Goal: Task Accomplishment & Management: Manage account settings

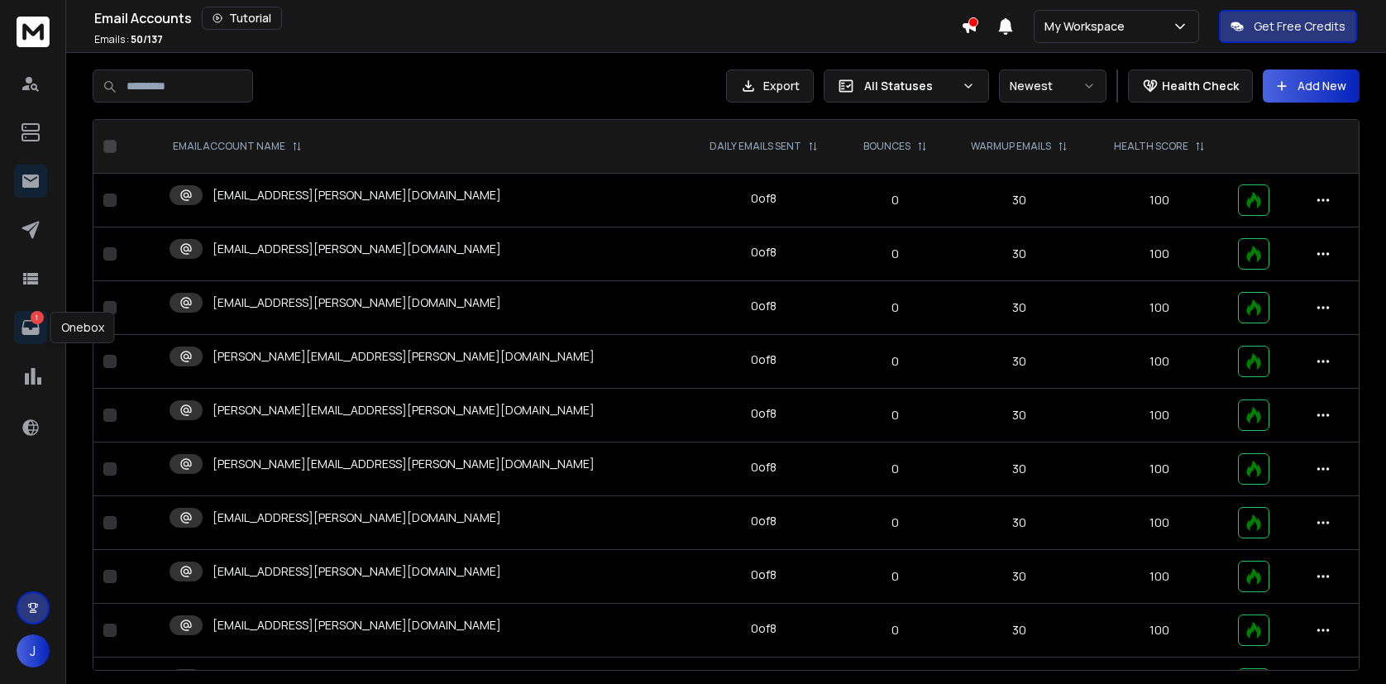
click at [25, 325] on icon at bounding box center [31, 327] width 20 height 20
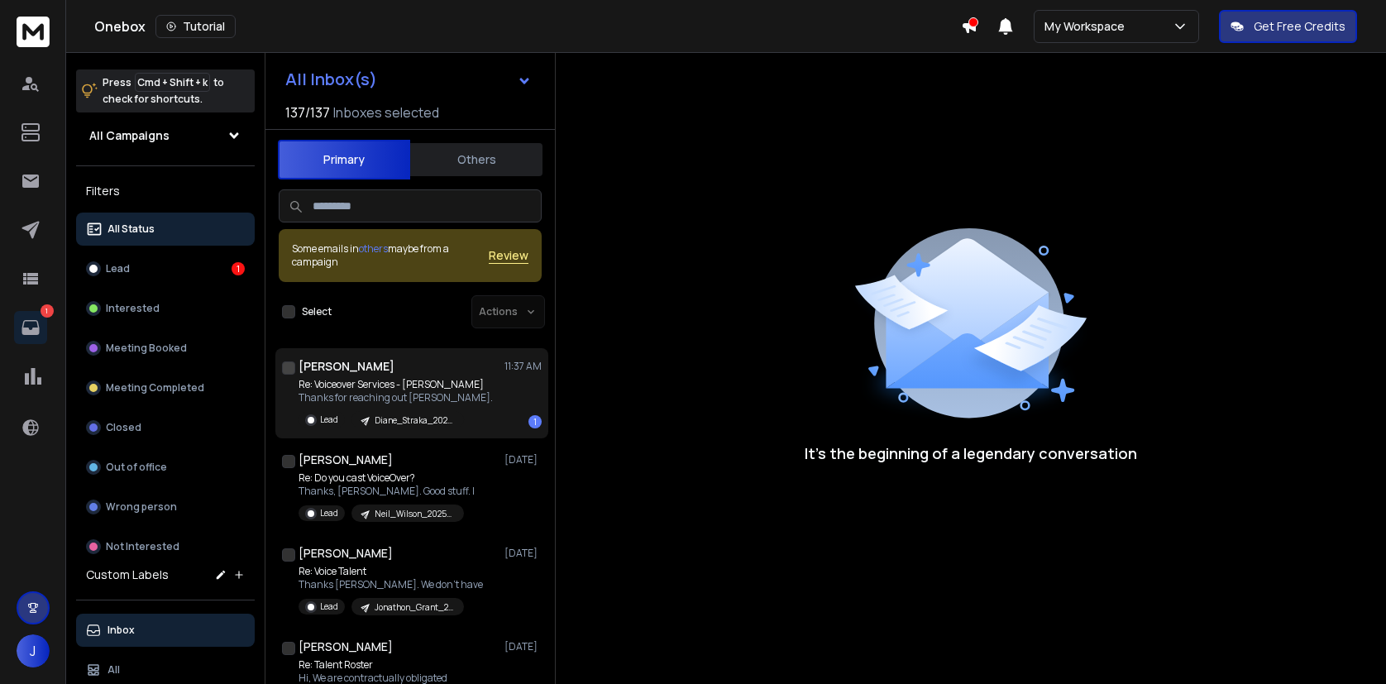
click at [384, 371] on h1 "Laura Missioreck" at bounding box center [346, 366] width 96 height 17
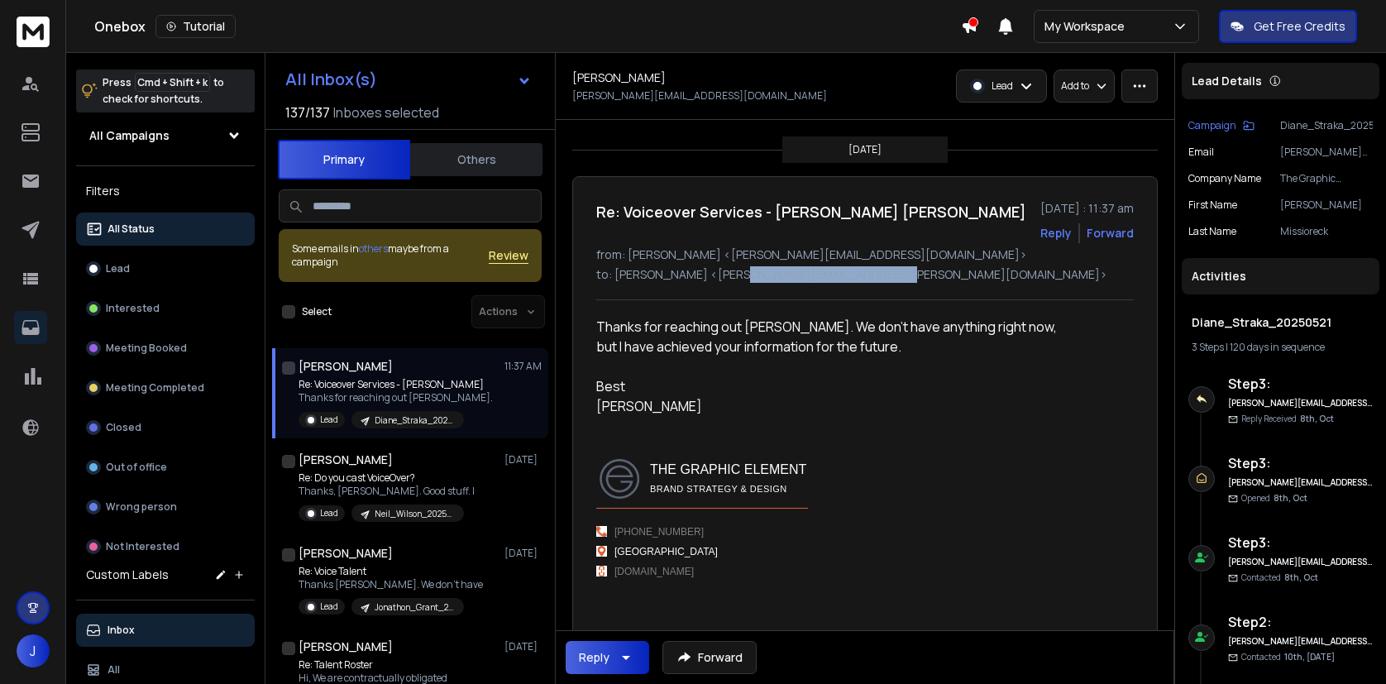
drag, startPoint x: 723, startPoint y: 277, endPoint x: 860, endPoint y: 276, distance: 137.2
click at [860, 275] on p "to: Diane Marie Straka <diane.straka@legitvo.com>" at bounding box center [864, 274] width 537 height 17
copy p "diane.straka@legitvo.com"
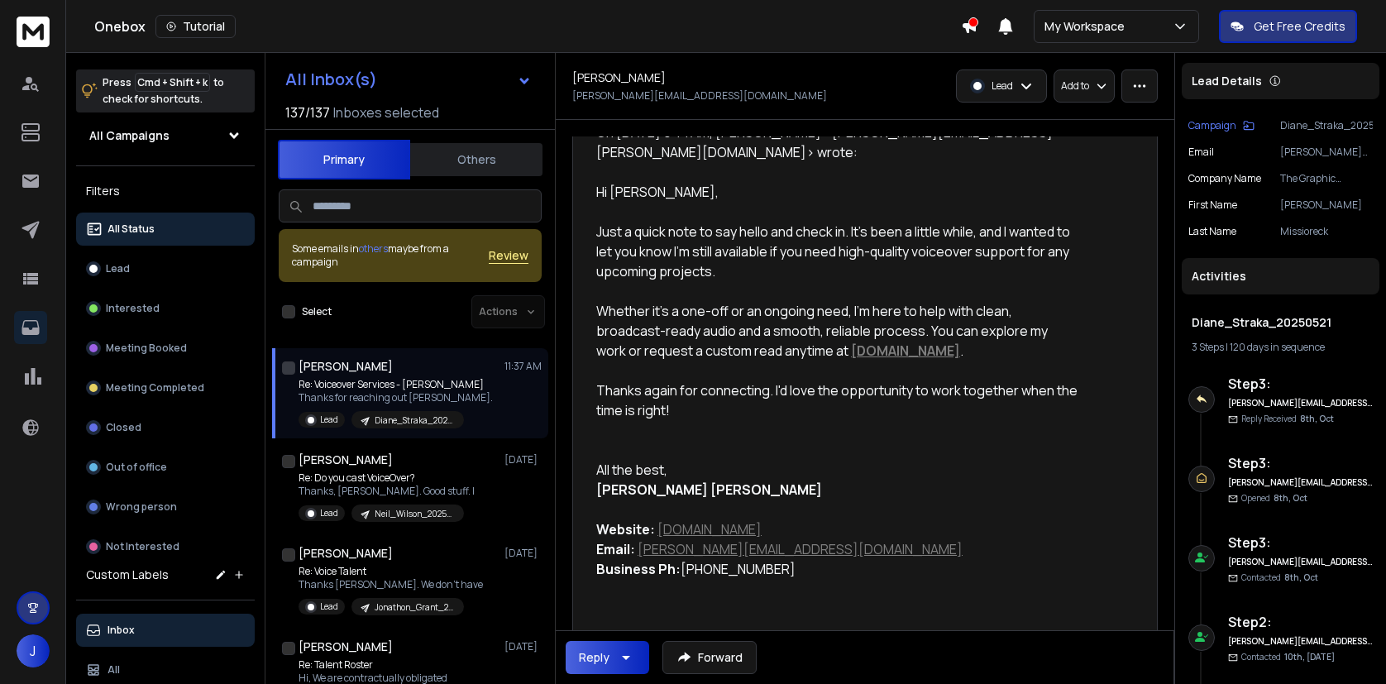
scroll to position [599, 0]
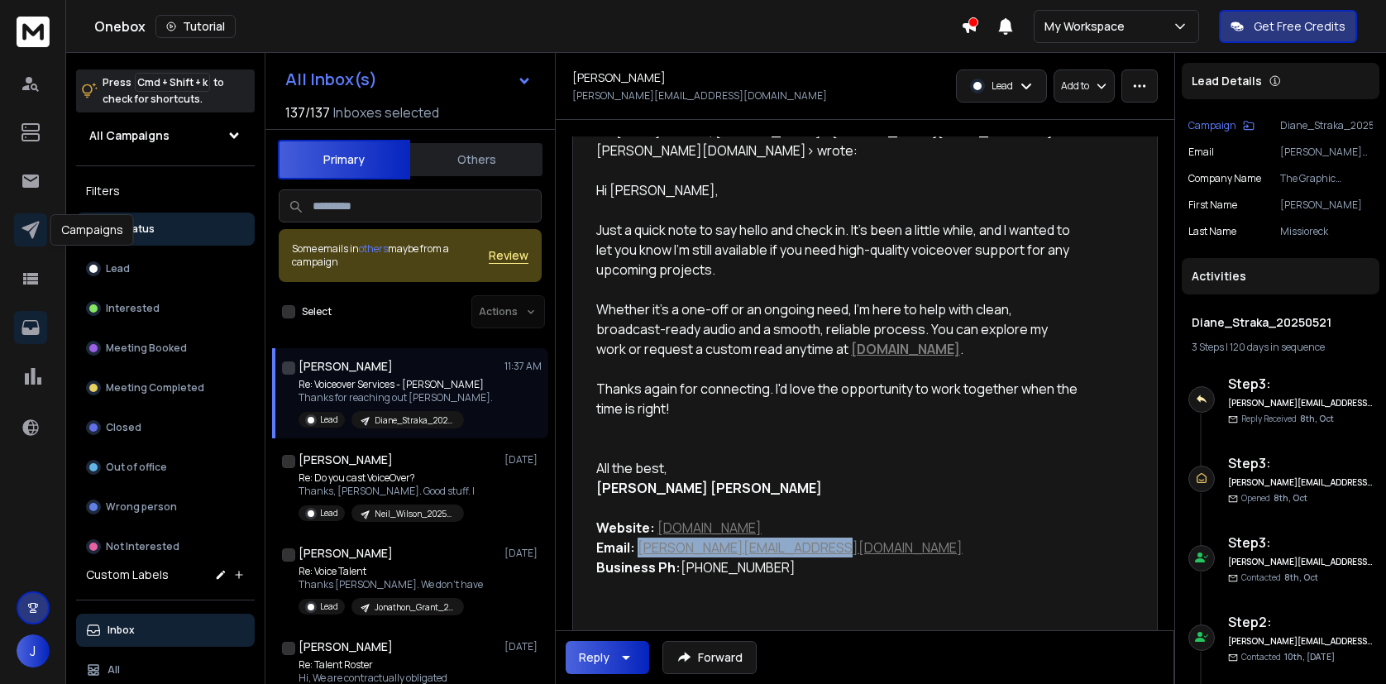
click at [36, 224] on icon at bounding box center [31, 230] width 20 height 20
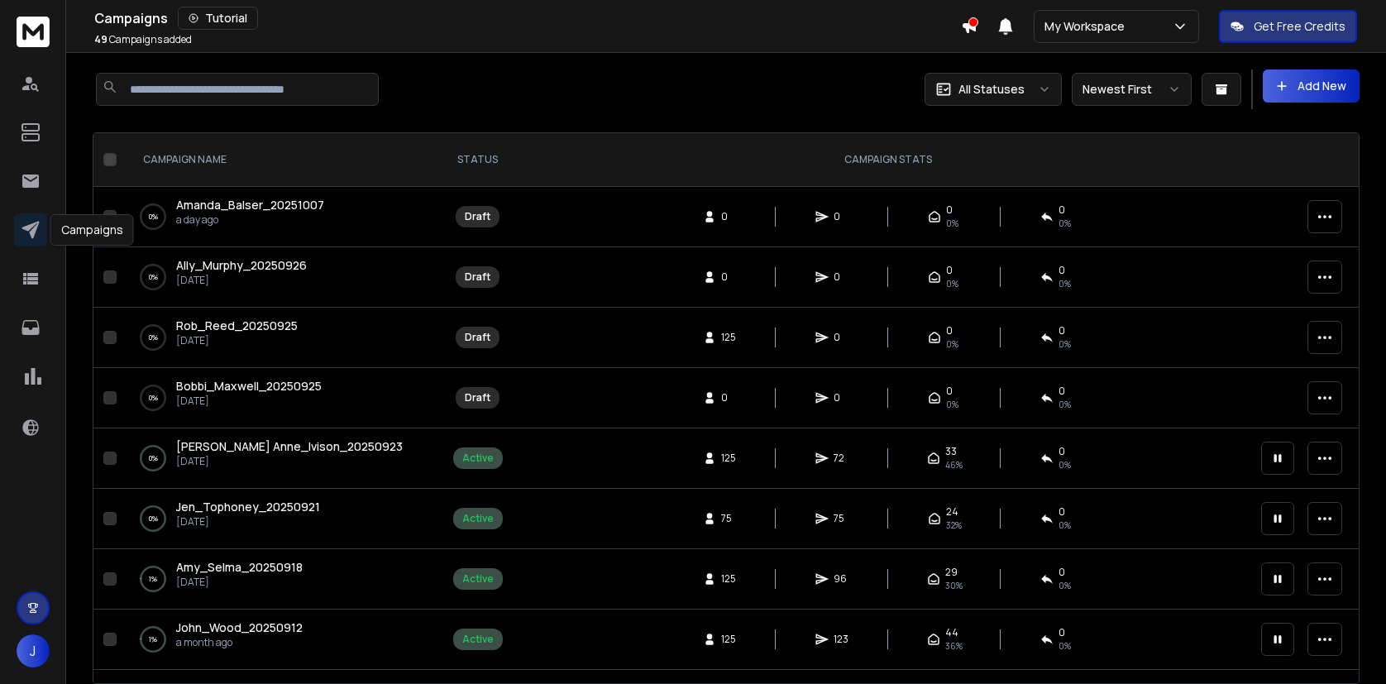
scroll to position [2, 0]
click at [233, 322] on span "Rob_Reed_20250925" at bounding box center [237, 324] width 122 height 16
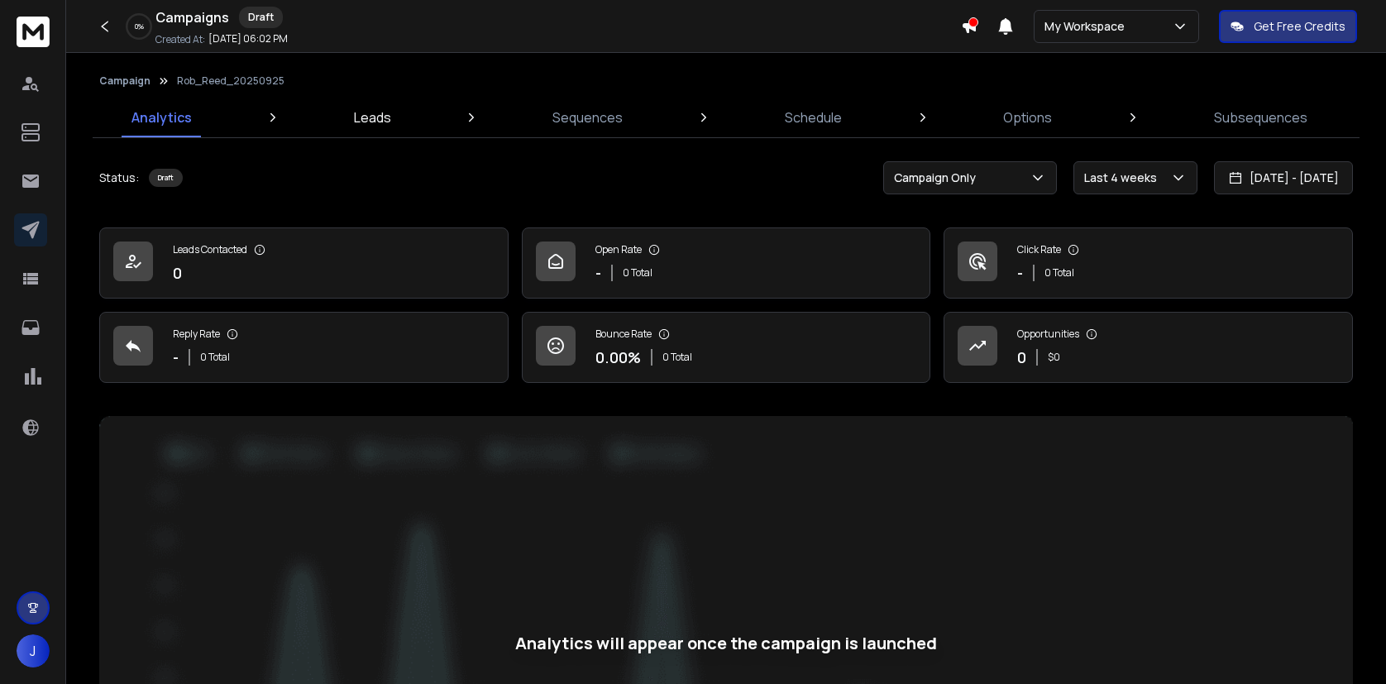
click at [394, 117] on link "Leads" at bounding box center [372, 118] width 57 height 40
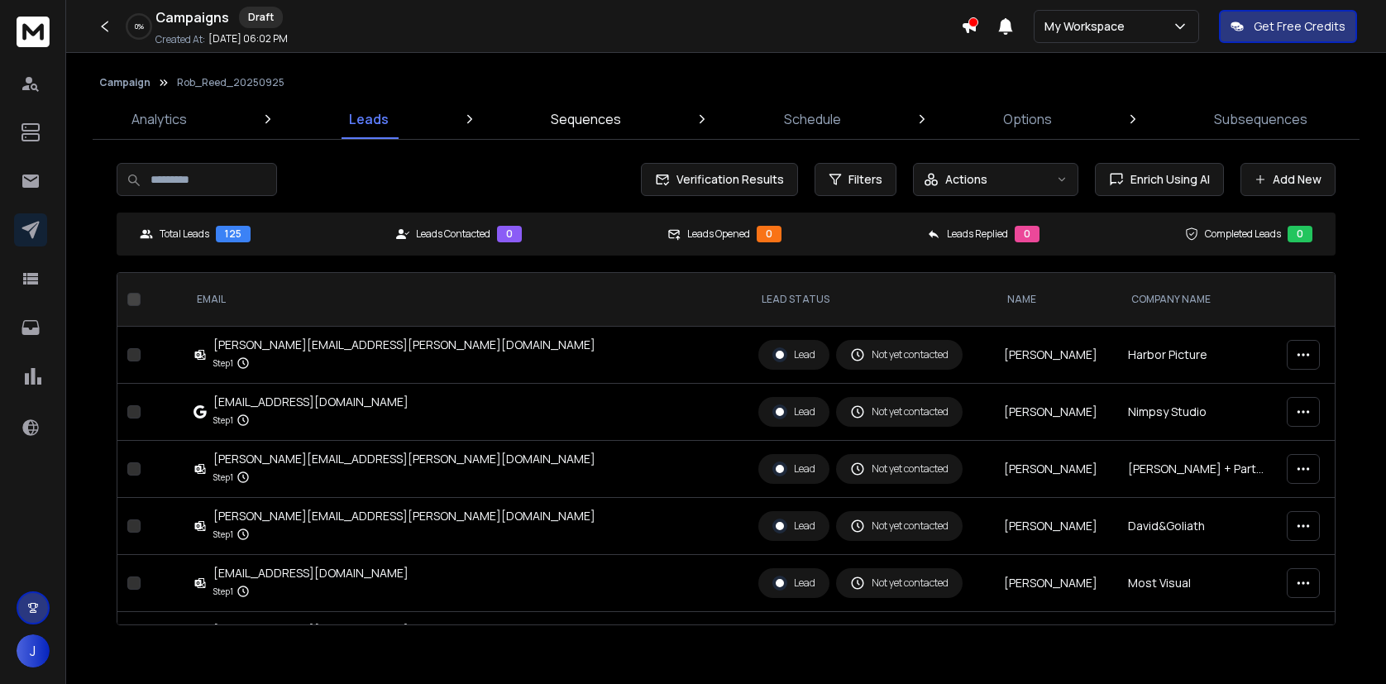
click at [608, 121] on p "Sequences" at bounding box center [586, 119] width 70 height 20
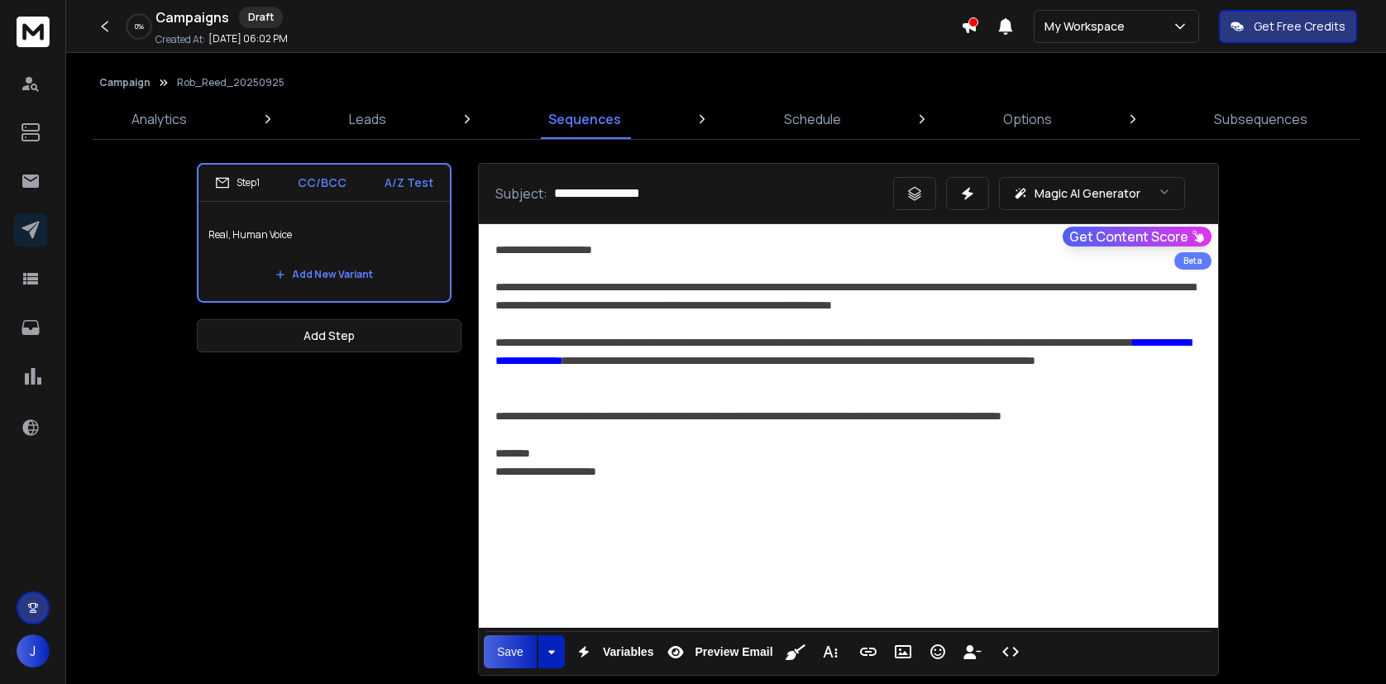
click at [375, 338] on button "Add Step" at bounding box center [329, 335] width 265 height 33
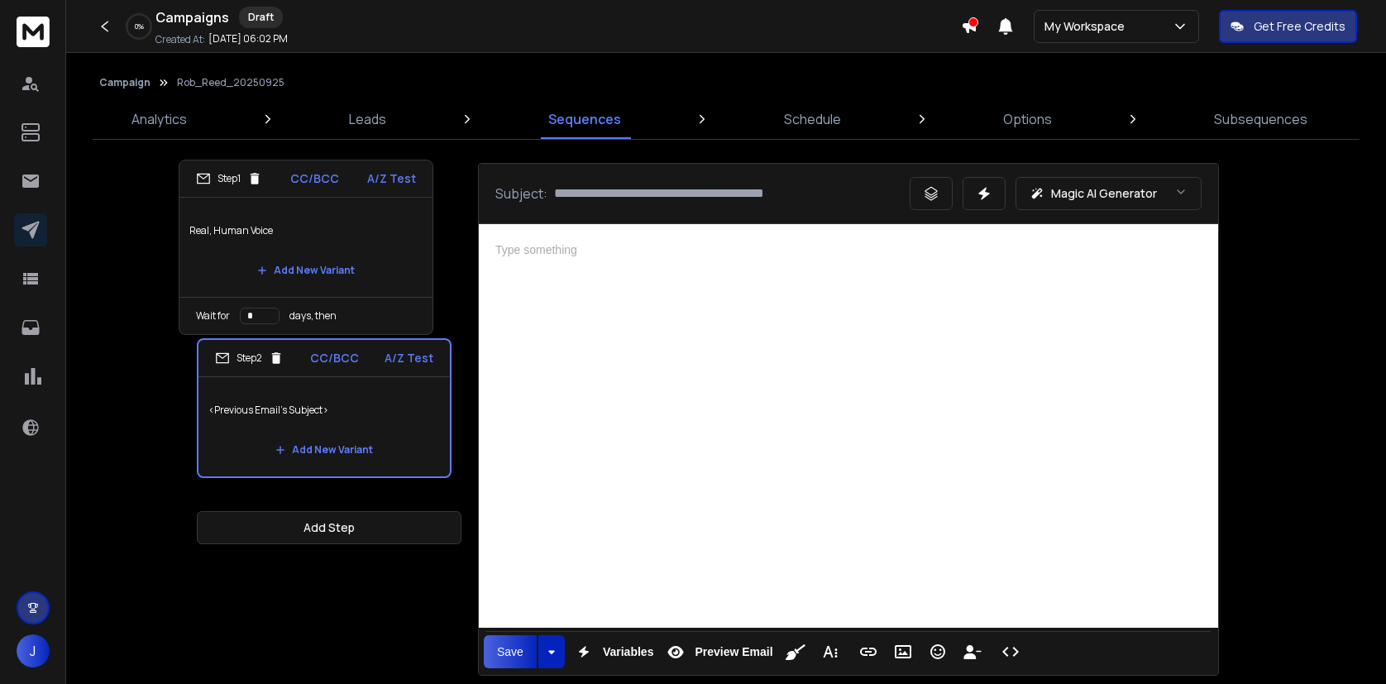
drag, startPoint x: 225, startPoint y: 313, endPoint x: 259, endPoint y: 314, distance: 33.9
click at [225, 313] on ul "Step 1 CC/BCC A/Z Test Real, Human Voice Add New Variant Wait for * days, then …" at bounding box center [324, 328] width 255 height 331
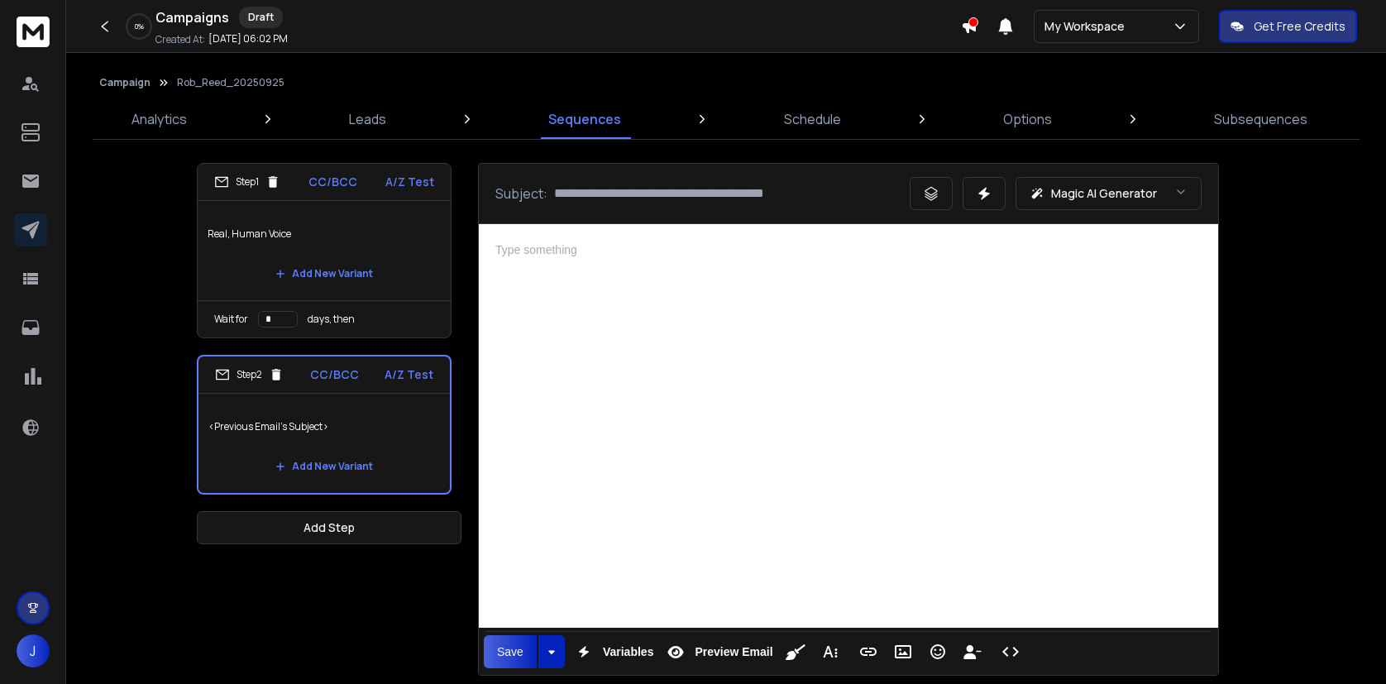
drag, startPoint x: 284, startPoint y: 326, endPoint x: 226, endPoint y: 319, distance: 58.2
click at [226, 320] on div "Wait for * days, then" at bounding box center [324, 318] width 253 height 37
type input "**********"
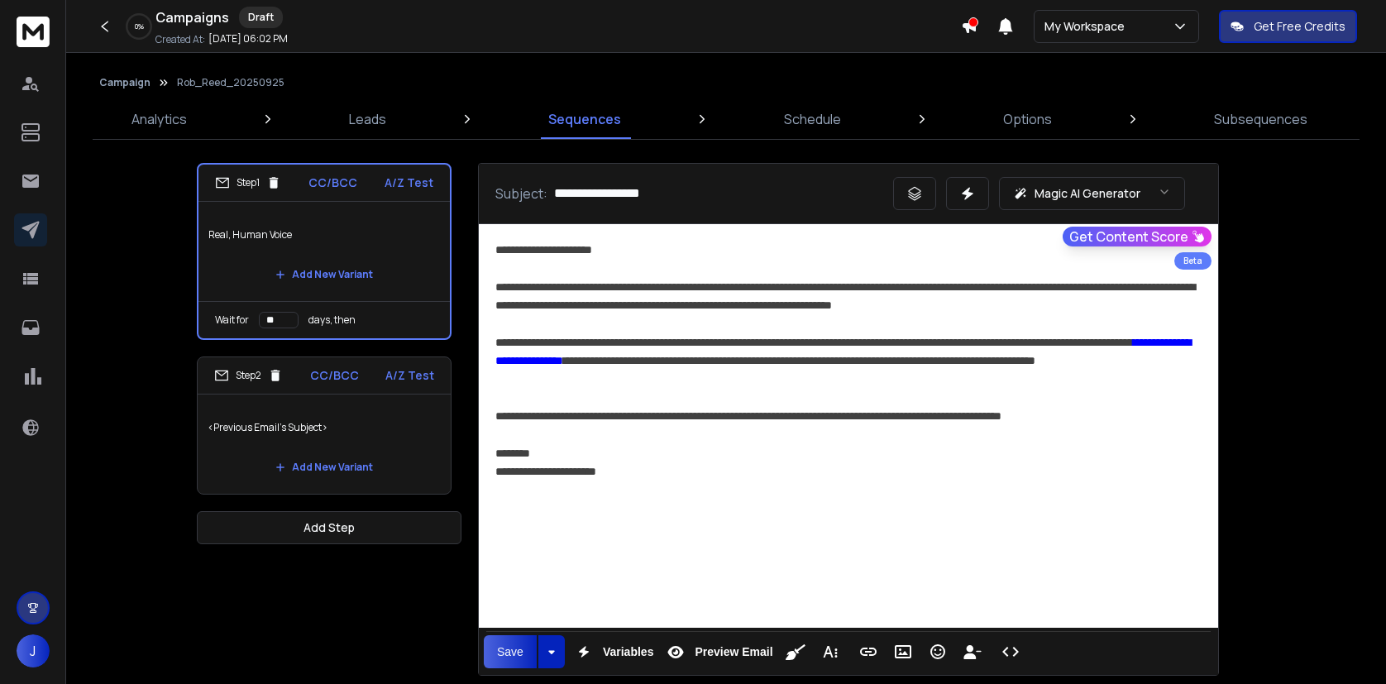
type input "**"
click at [423, 293] on div "Real, Human Voice Add New Variant" at bounding box center [323, 251] width 251 height 99
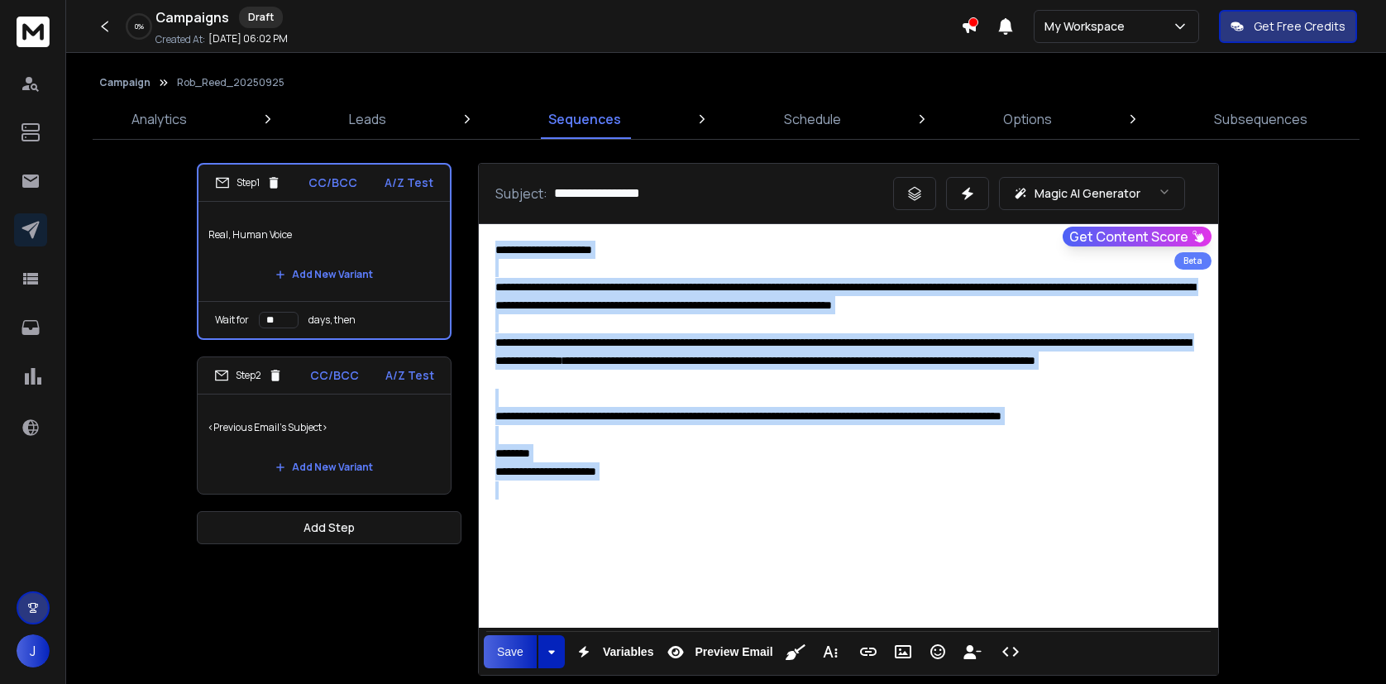
drag, startPoint x: 495, startPoint y: 246, endPoint x: 705, endPoint y: 494, distance: 325.0
click at [704, 494] on div "**********" at bounding box center [848, 425] width 739 height 403
copy div "**********"
click at [291, 426] on p "<Previous Email's Subject>" at bounding box center [323, 427] width 233 height 46
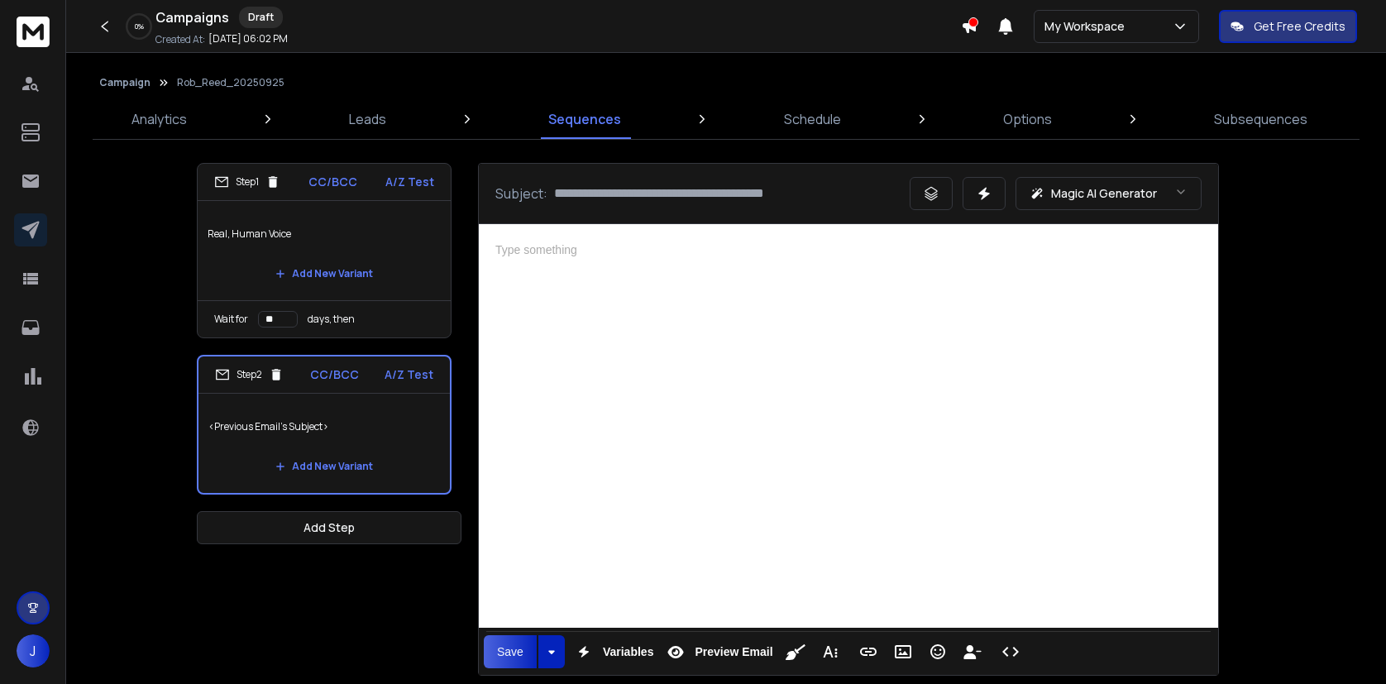
click at [518, 275] on div at bounding box center [848, 425] width 739 height 403
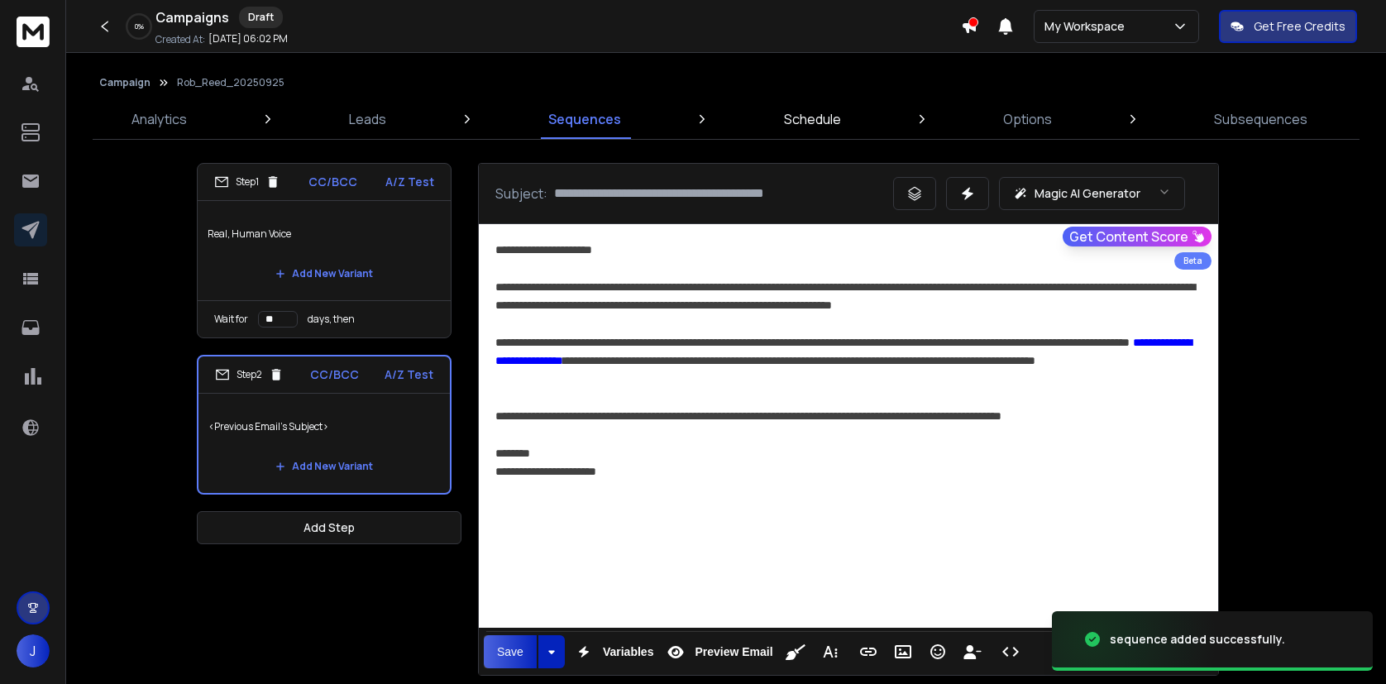
click at [798, 119] on p "Schedule" at bounding box center [812, 119] width 57 height 20
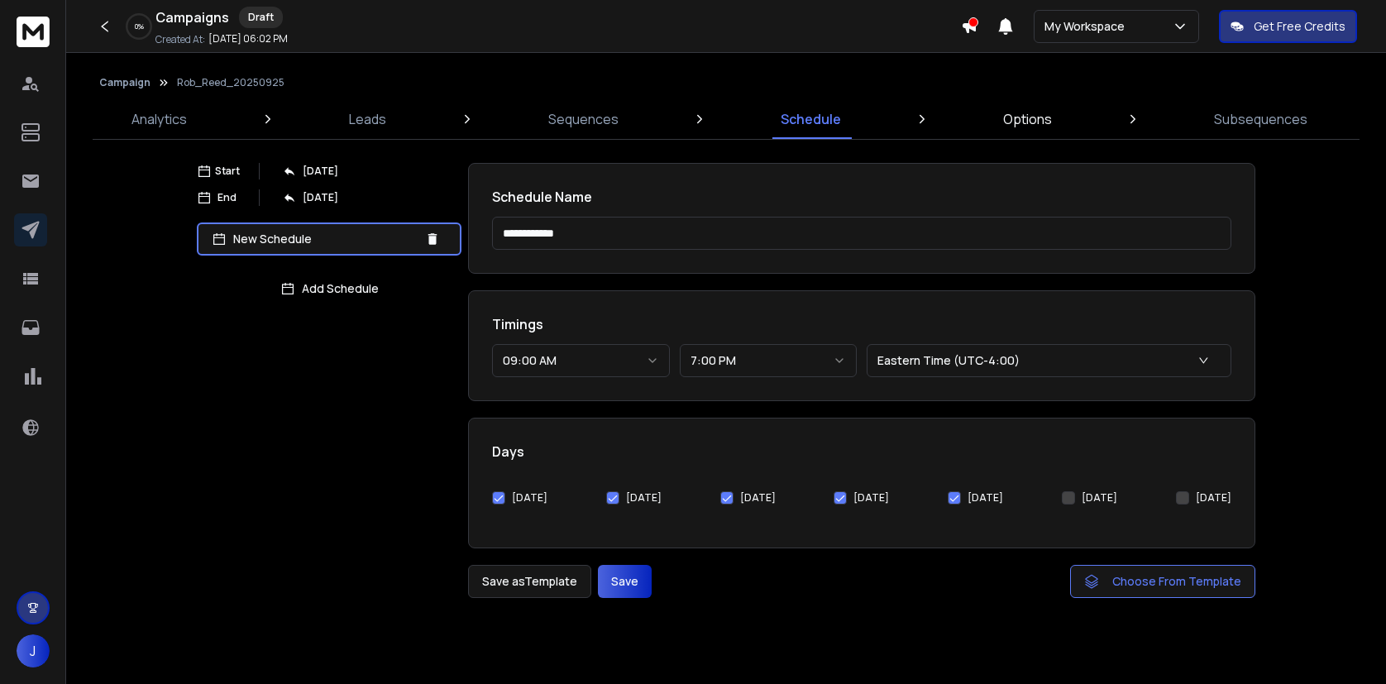
click at [1007, 118] on p "Options" at bounding box center [1027, 119] width 49 height 20
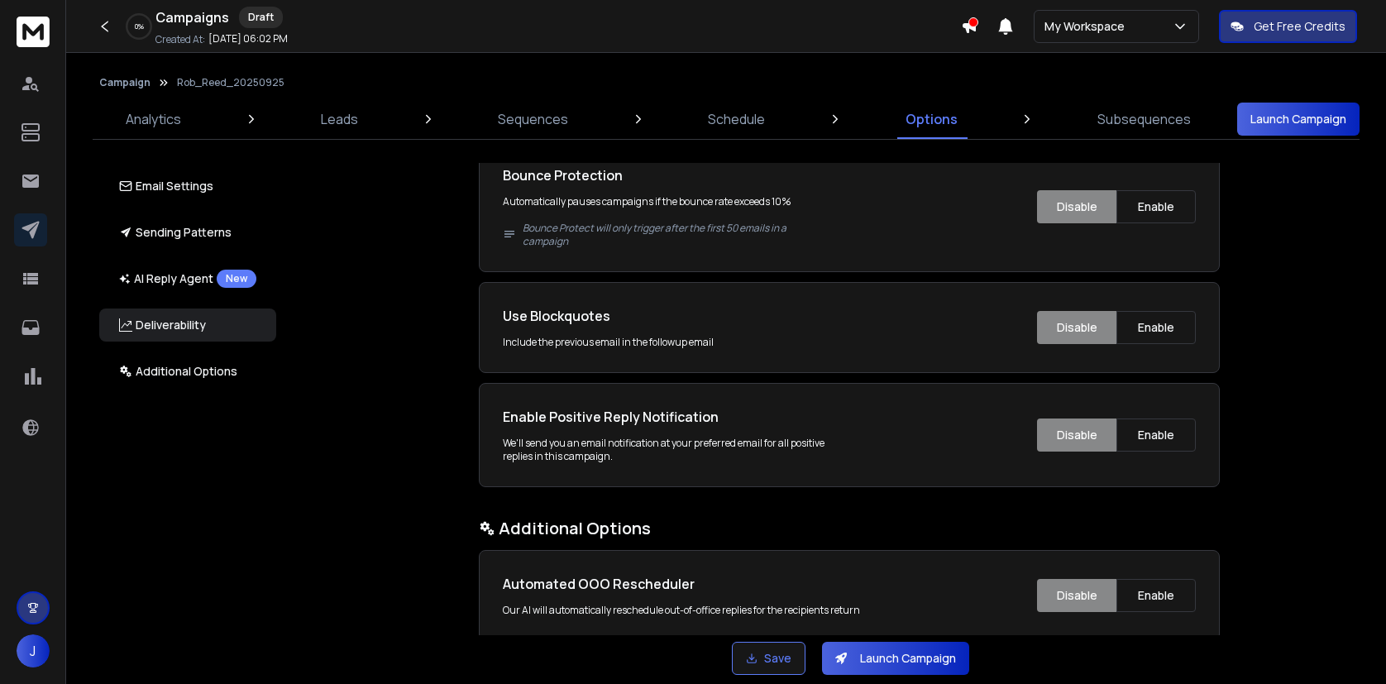
scroll to position [2406, 0]
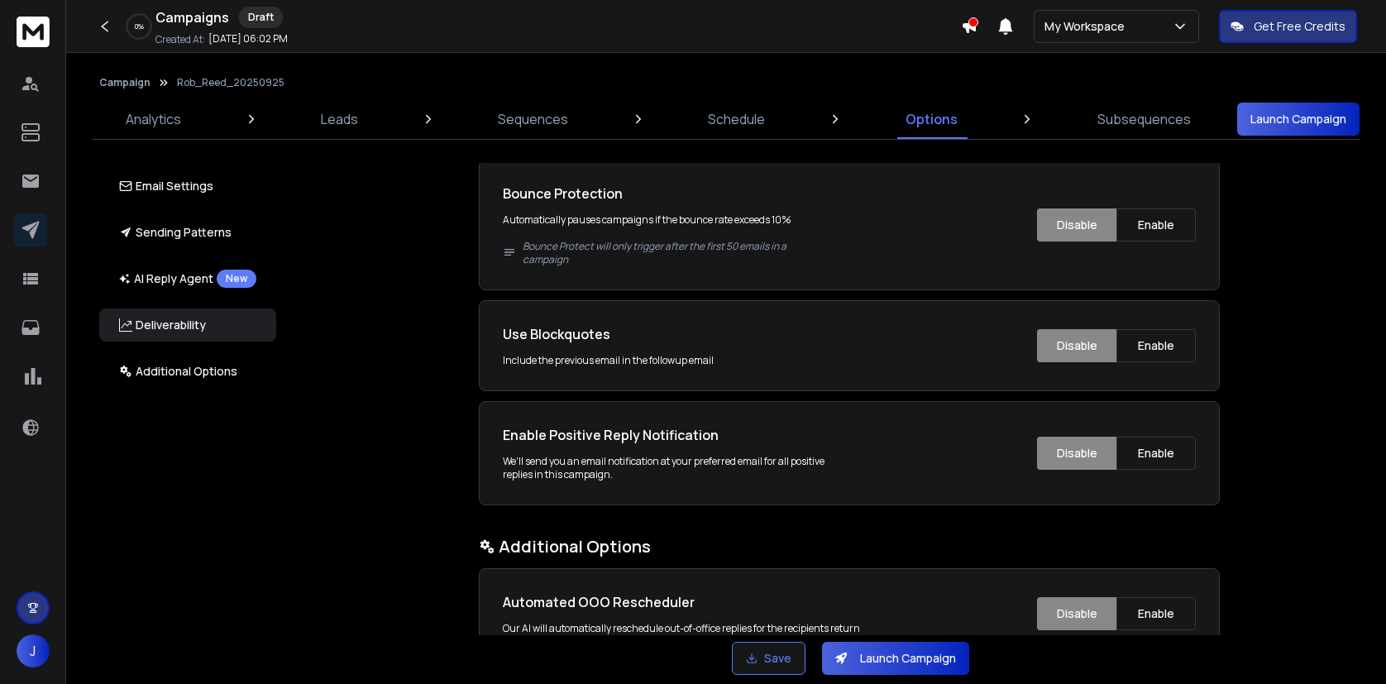
click at [883, 658] on button "Launch Campaign" at bounding box center [895, 657] width 147 height 33
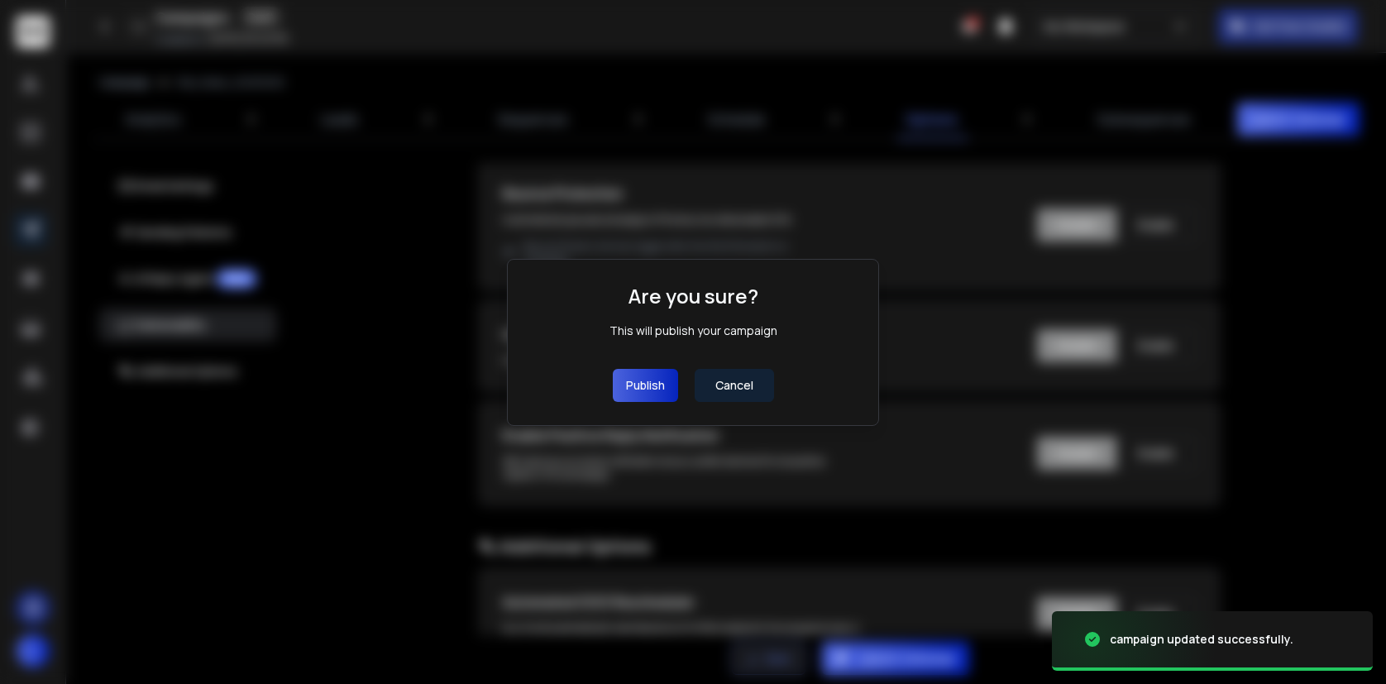
click at [655, 384] on button "Publish" at bounding box center [645, 385] width 65 height 33
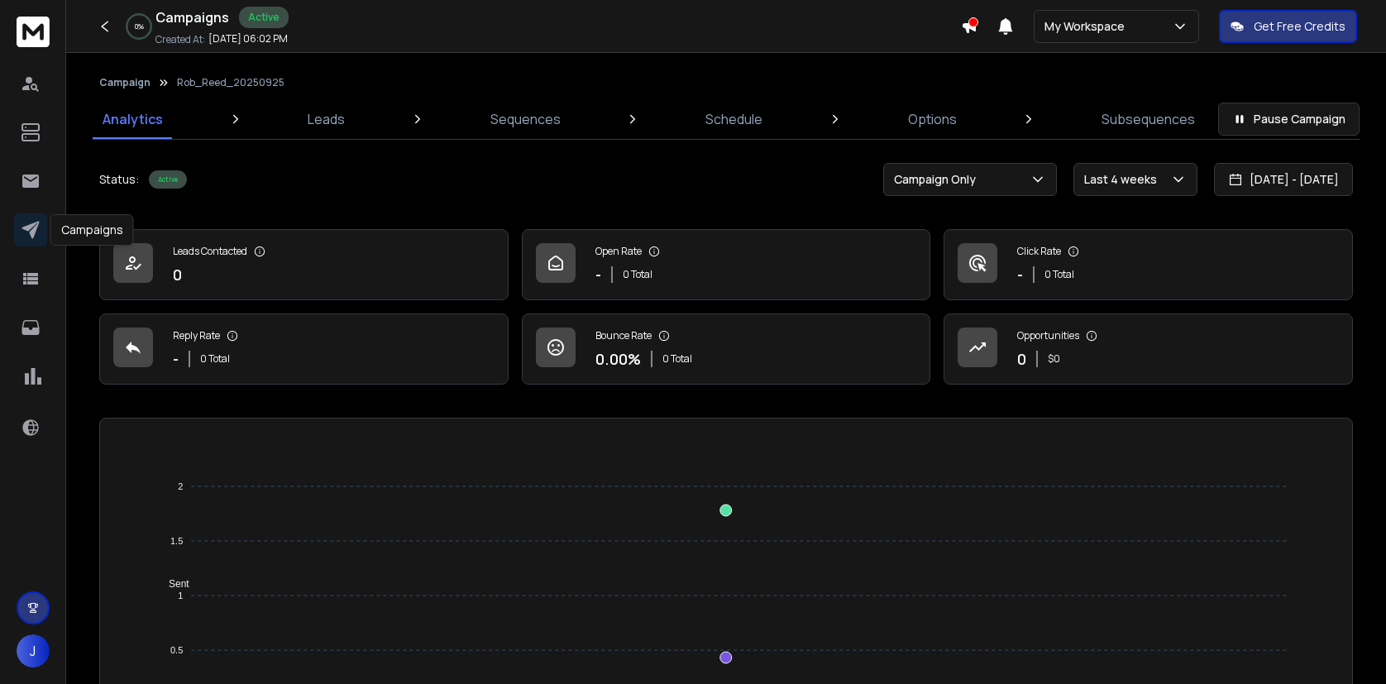
click at [35, 230] on icon at bounding box center [29, 230] width 17 height 17
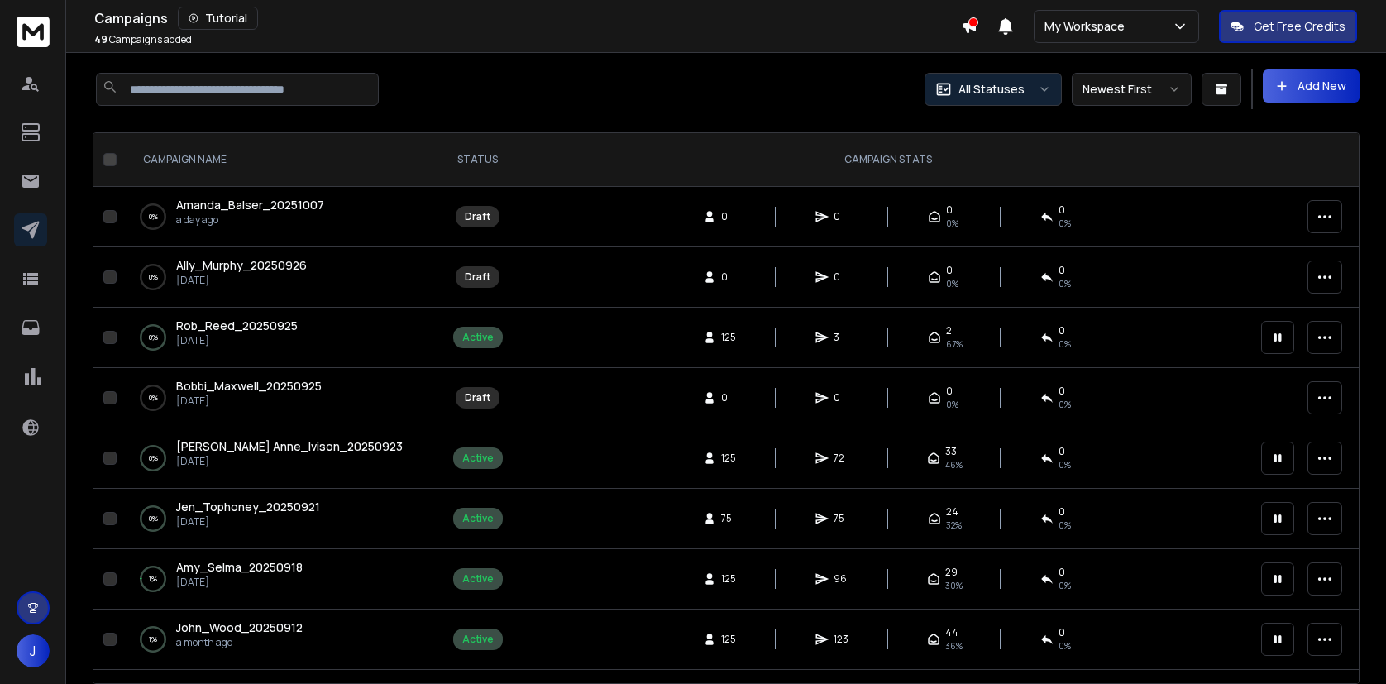
click at [1046, 87] on icon "button" at bounding box center [1043, 89] width 13 height 13
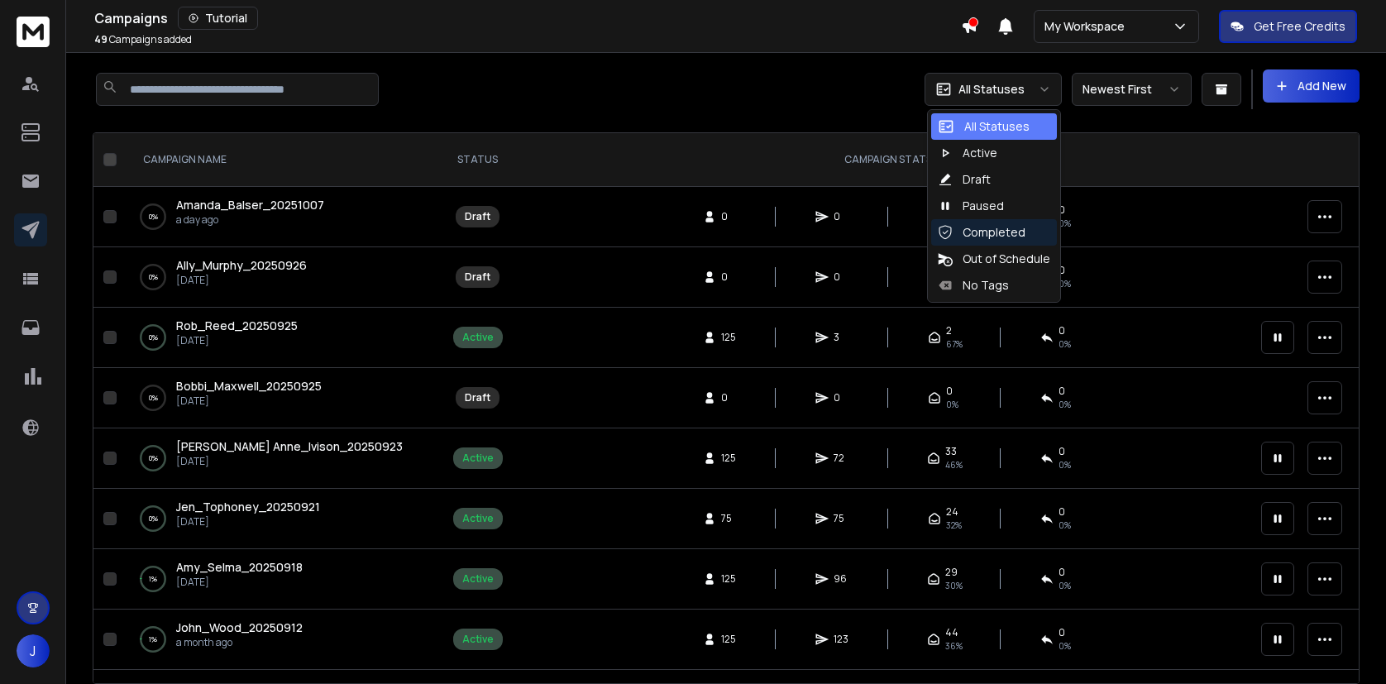
click at [978, 232] on div "Completed" at bounding box center [981, 232] width 88 height 17
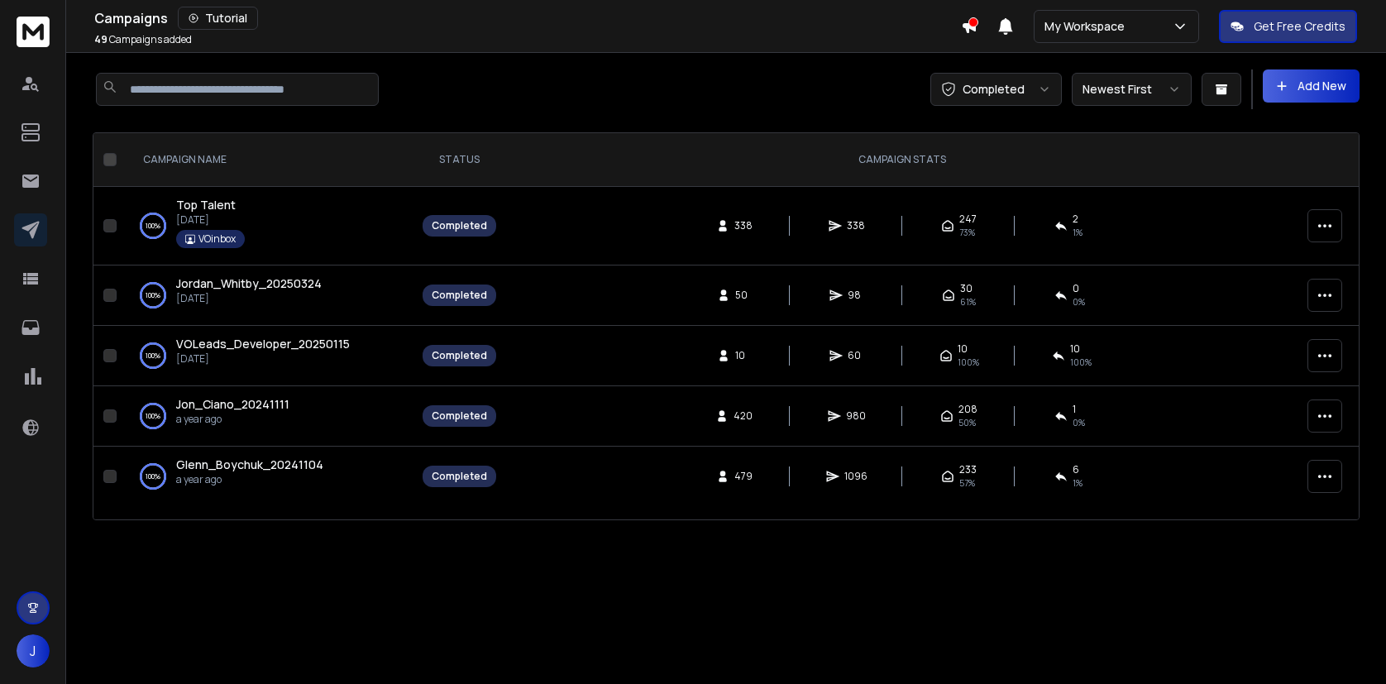
click at [213, 217] on p "[DATE]" at bounding box center [210, 219] width 69 height 13
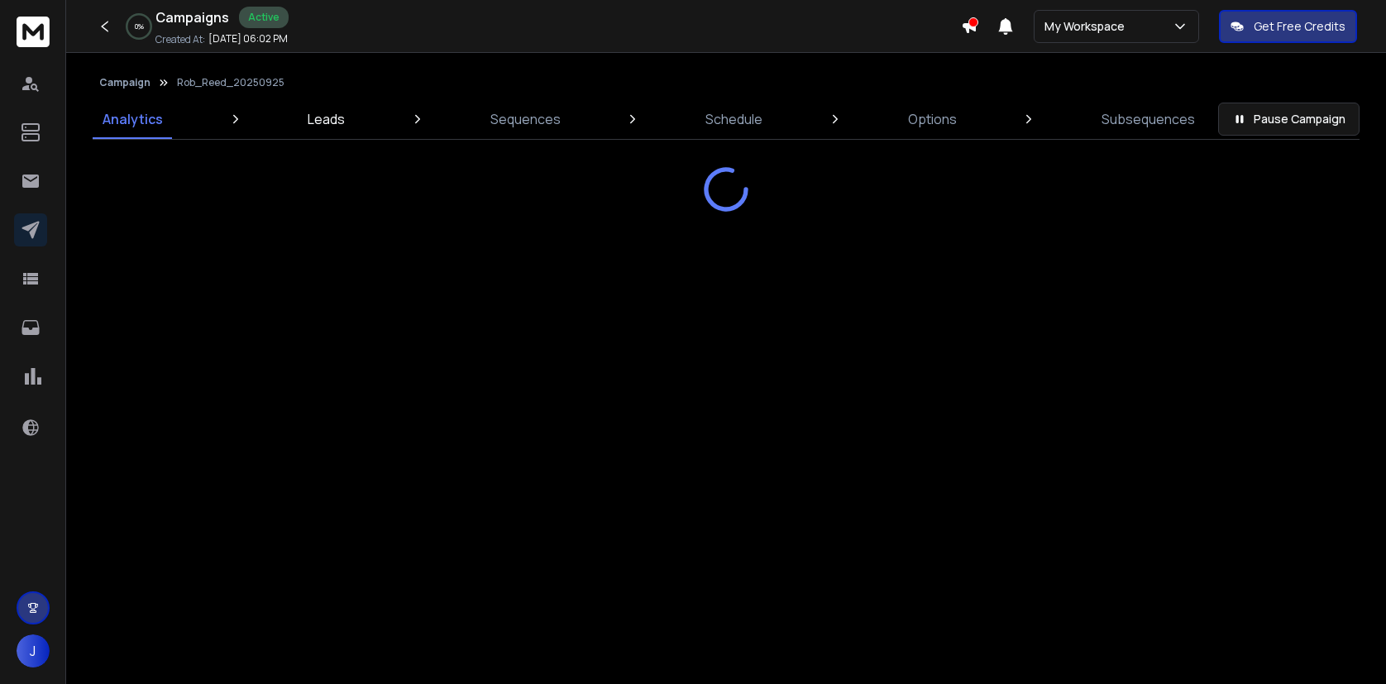
click at [331, 121] on p "Leads" at bounding box center [326, 119] width 37 height 20
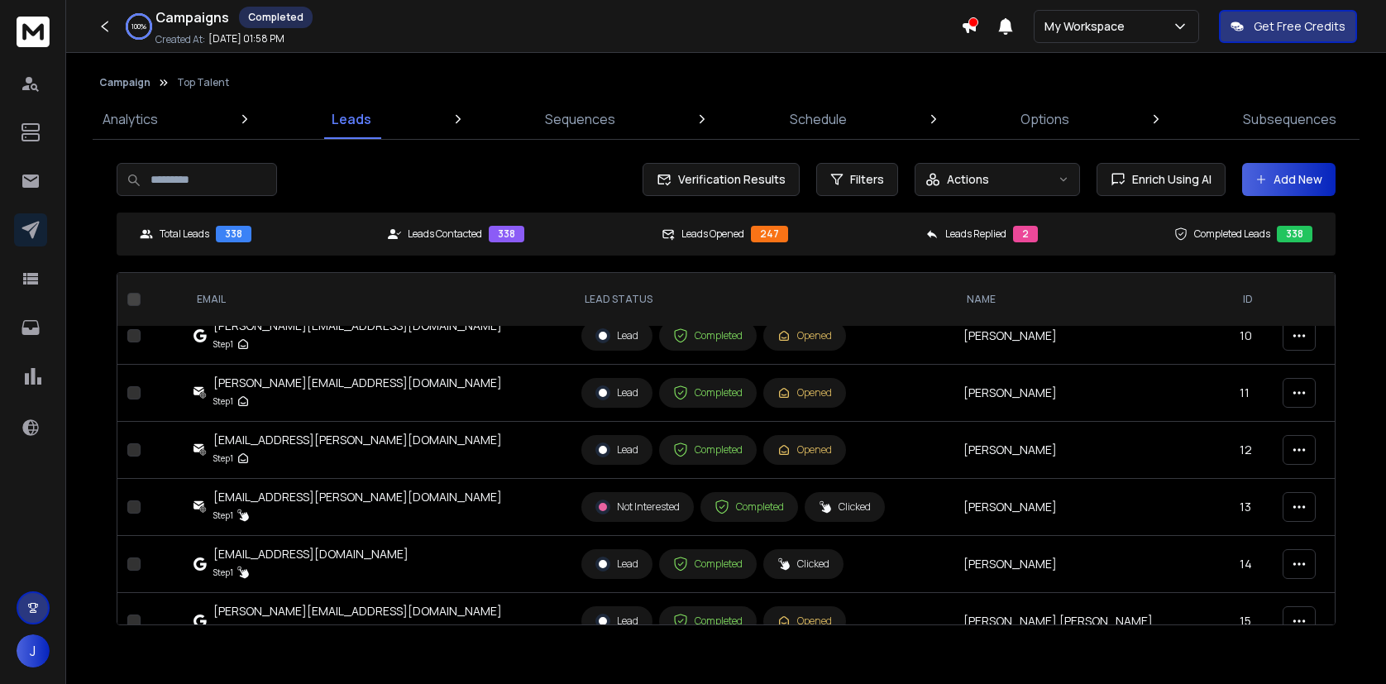
scroll to position [537, 0]
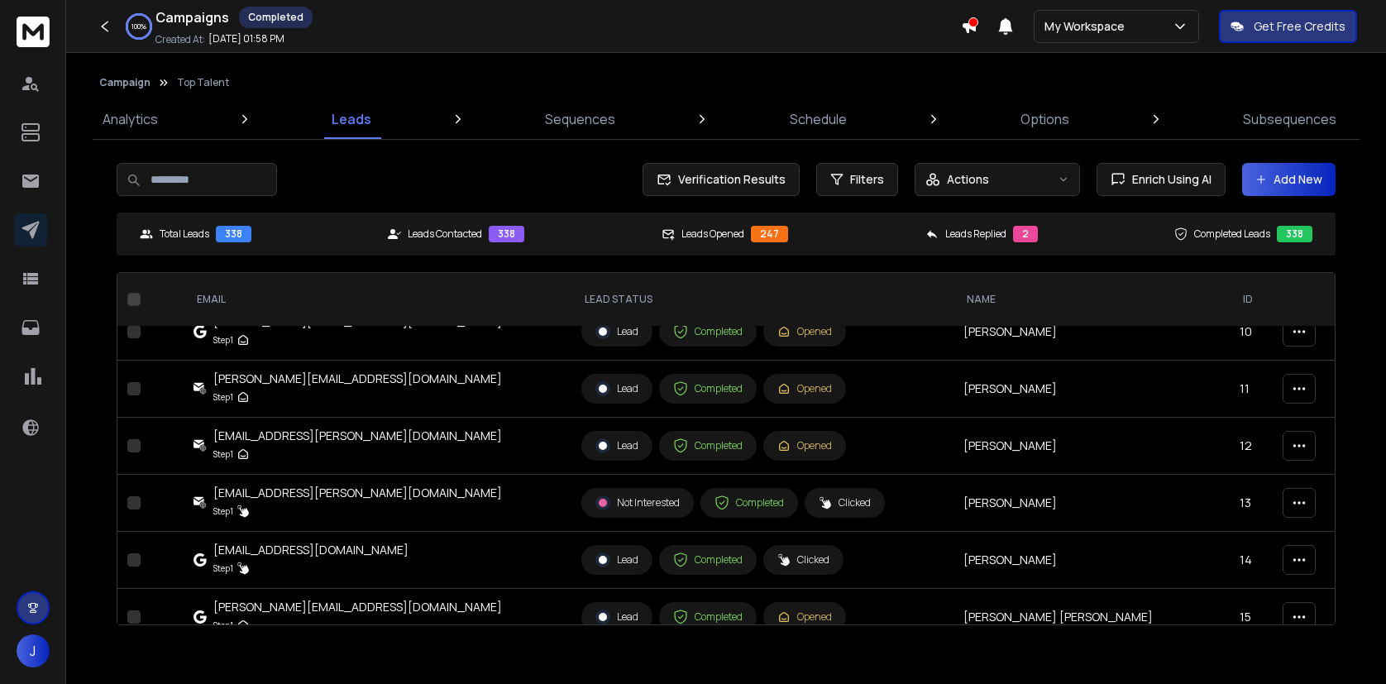
click at [1291, 502] on icon "button" at bounding box center [1298, 502] width 15 height 15
click at [1257, 536] on p "Delete Lead" at bounding box center [1262, 538] width 68 height 17
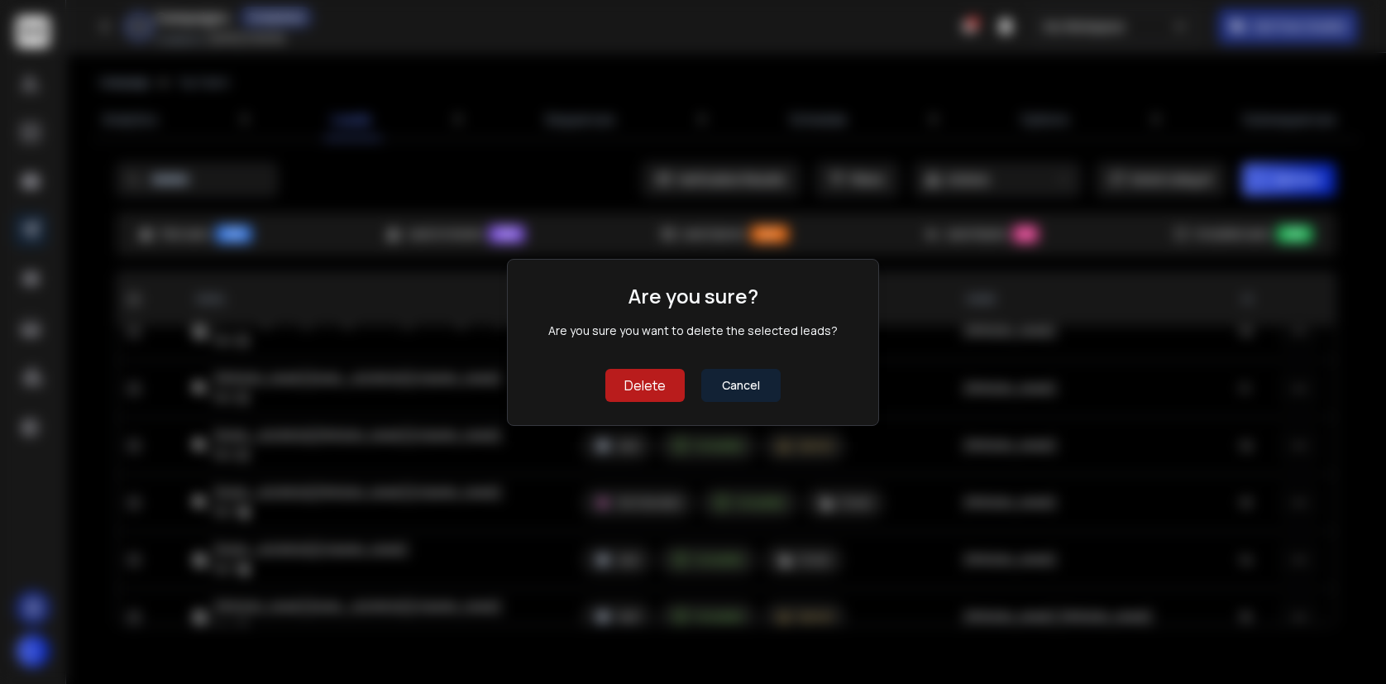
click at [653, 383] on button "Delete" at bounding box center [644, 385] width 79 height 33
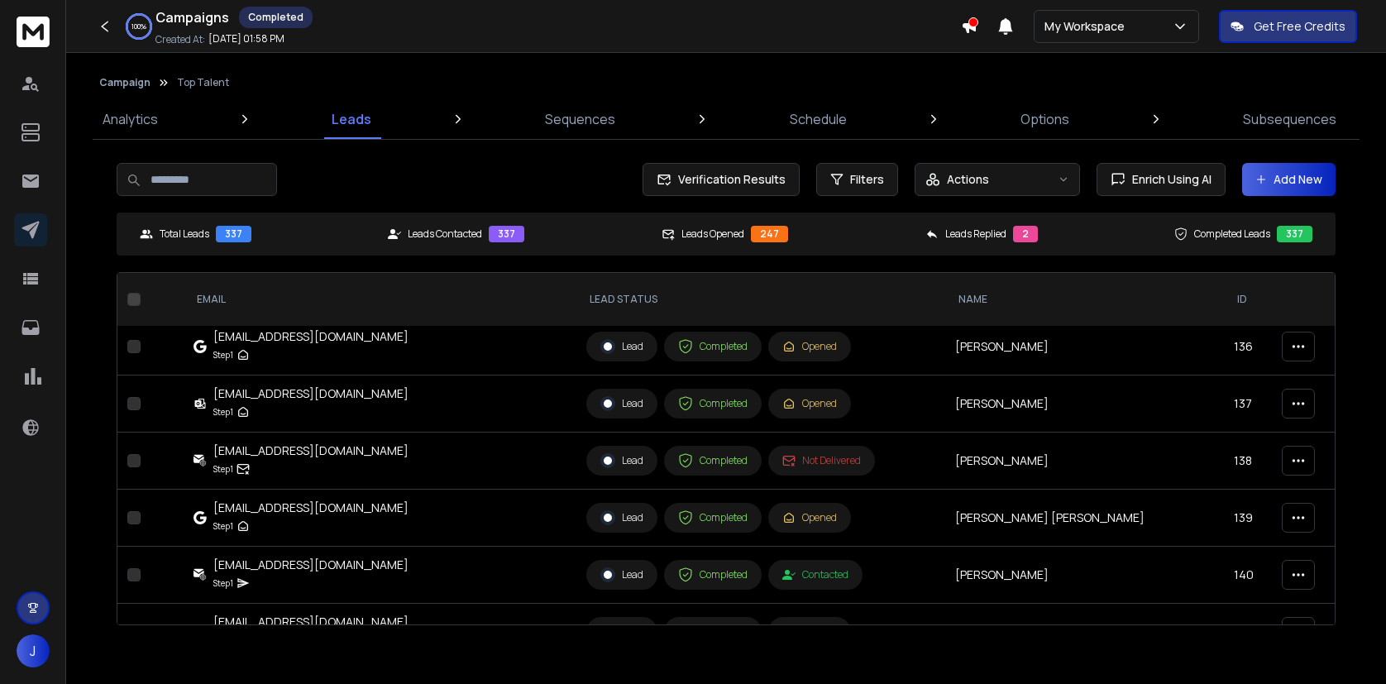
scroll to position [7662, 0]
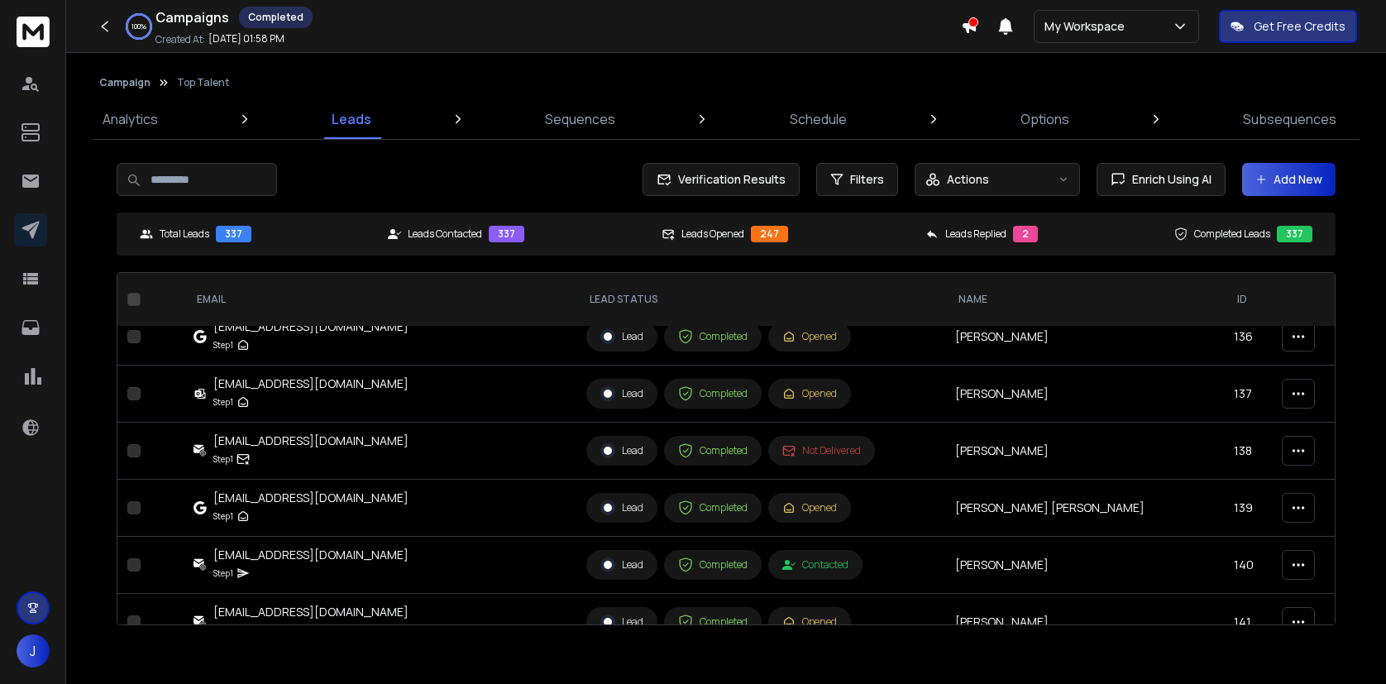
click at [1290, 448] on icon "button" at bounding box center [1297, 450] width 15 height 15
click at [1249, 487] on p "Delete Lead" at bounding box center [1261, 486] width 68 height 17
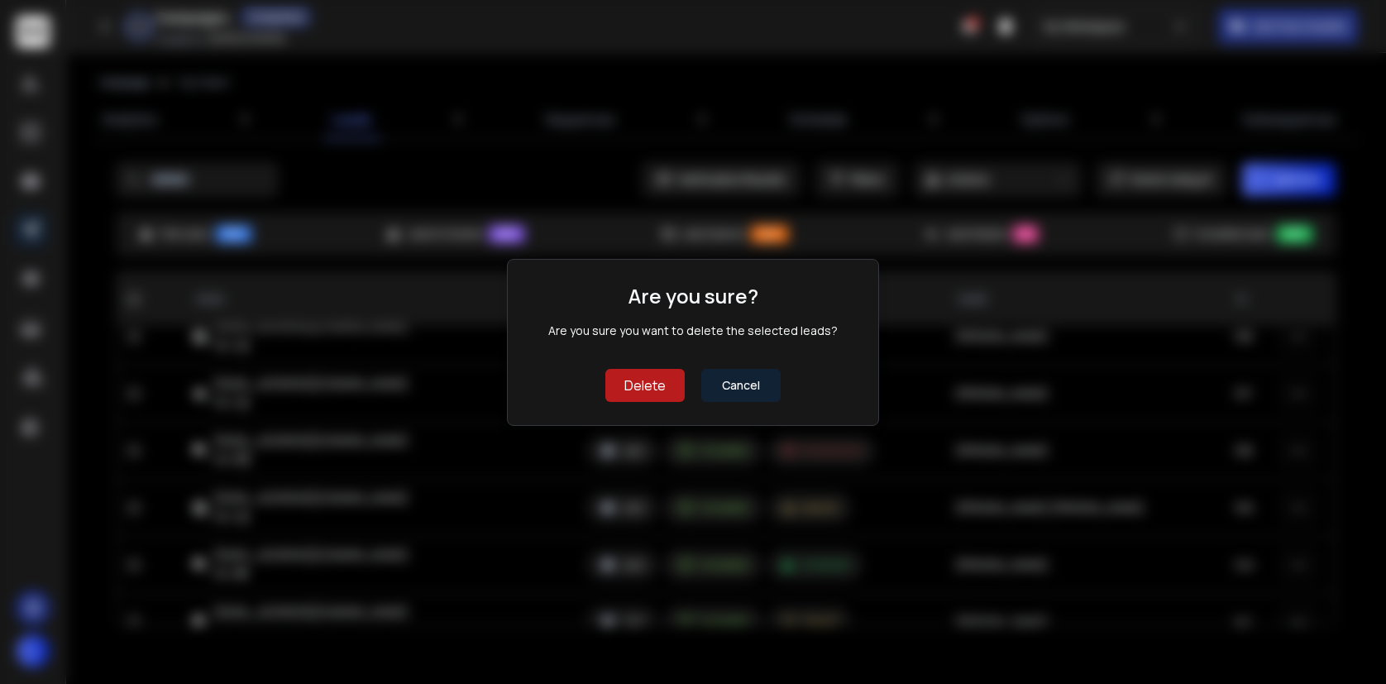
click at [644, 388] on button "Delete" at bounding box center [644, 385] width 79 height 33
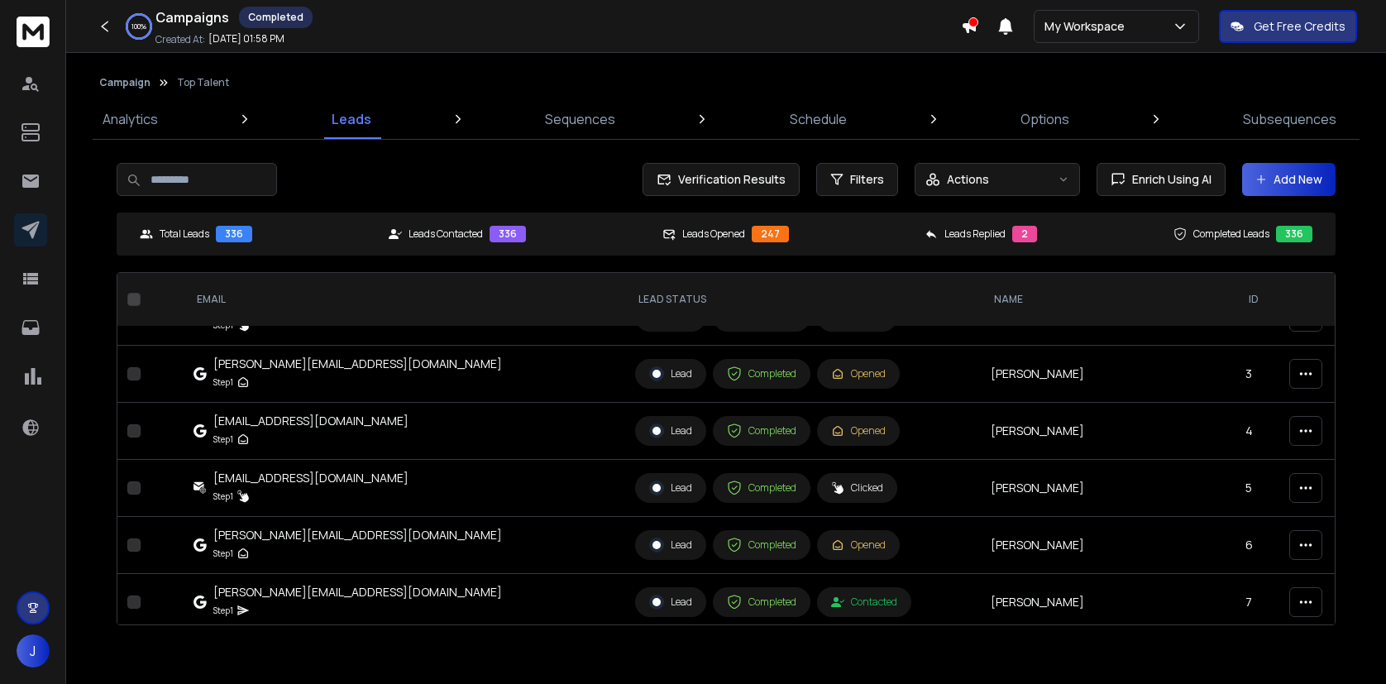
scroll to position [0, 0]
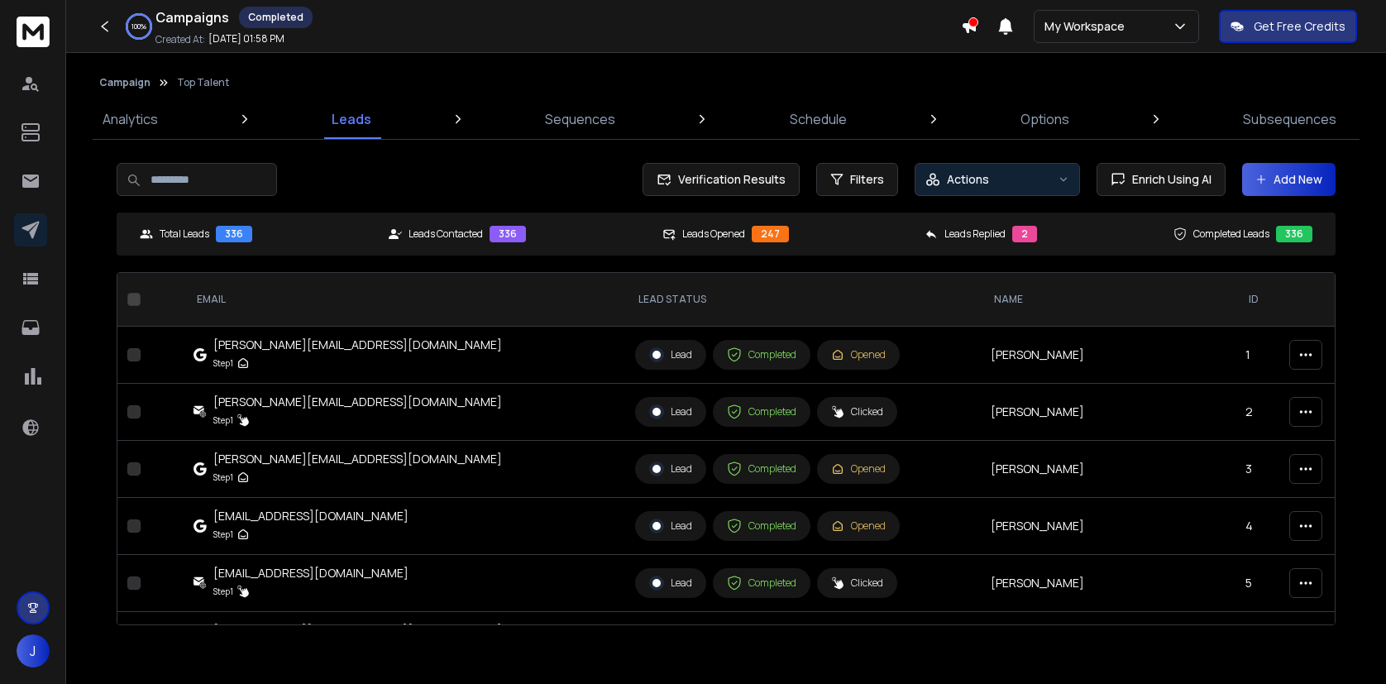
click at [1057, 181] on icon "button" at bounding box center [1063, 179] width 12 height 13
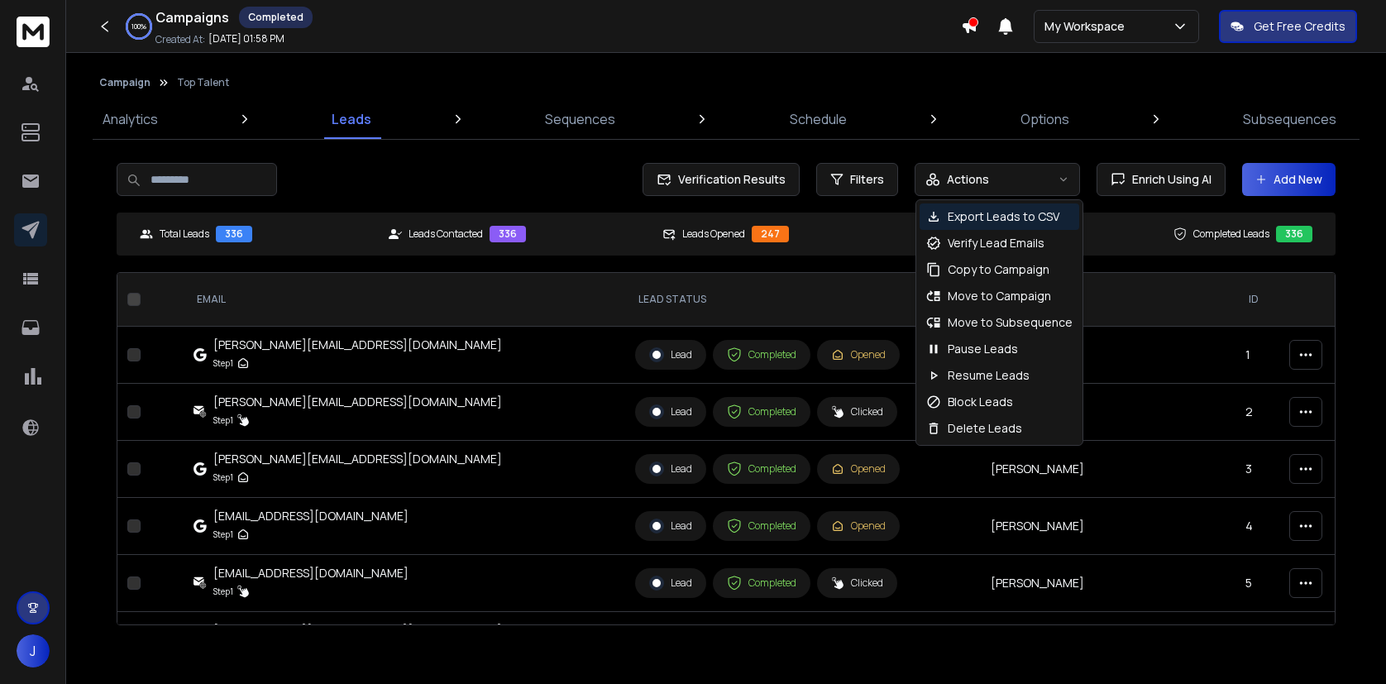
click at [1017, 213] on p "Export Leads to CSV" at bounding box center [1003, 216] width 112 height 17
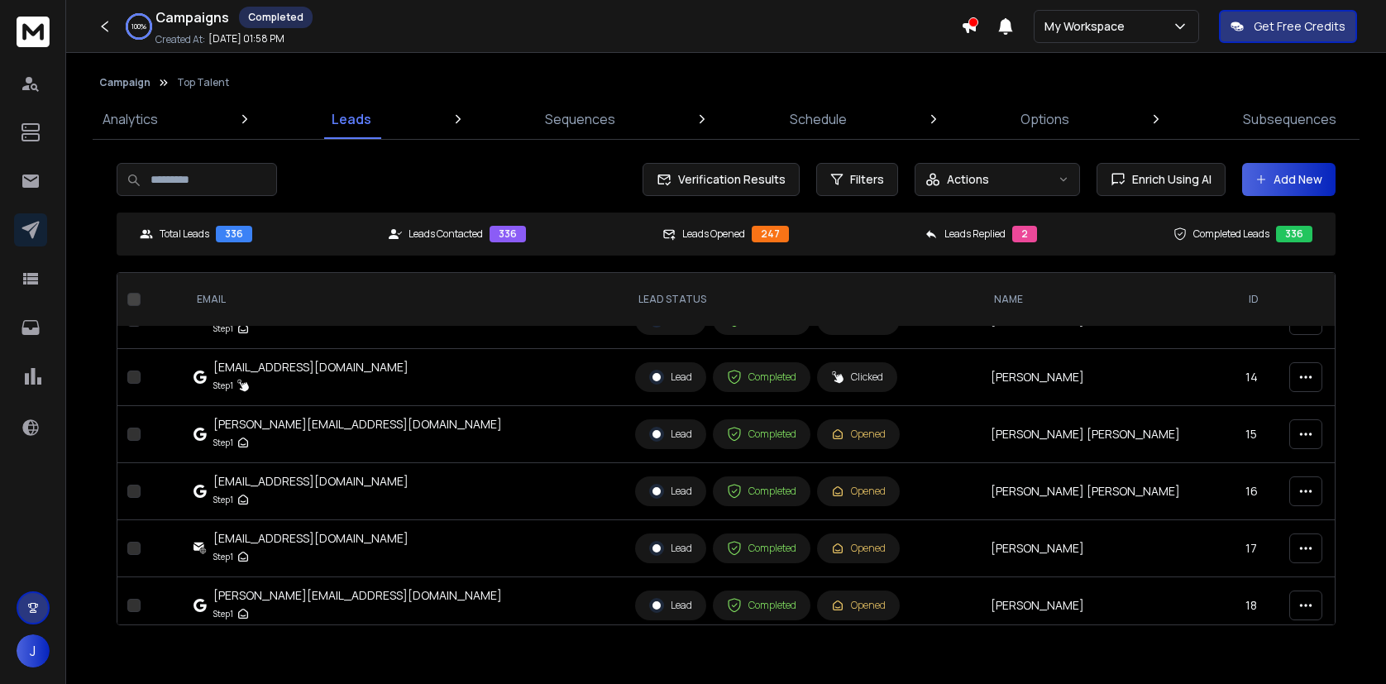
scroll to position [670, 0]
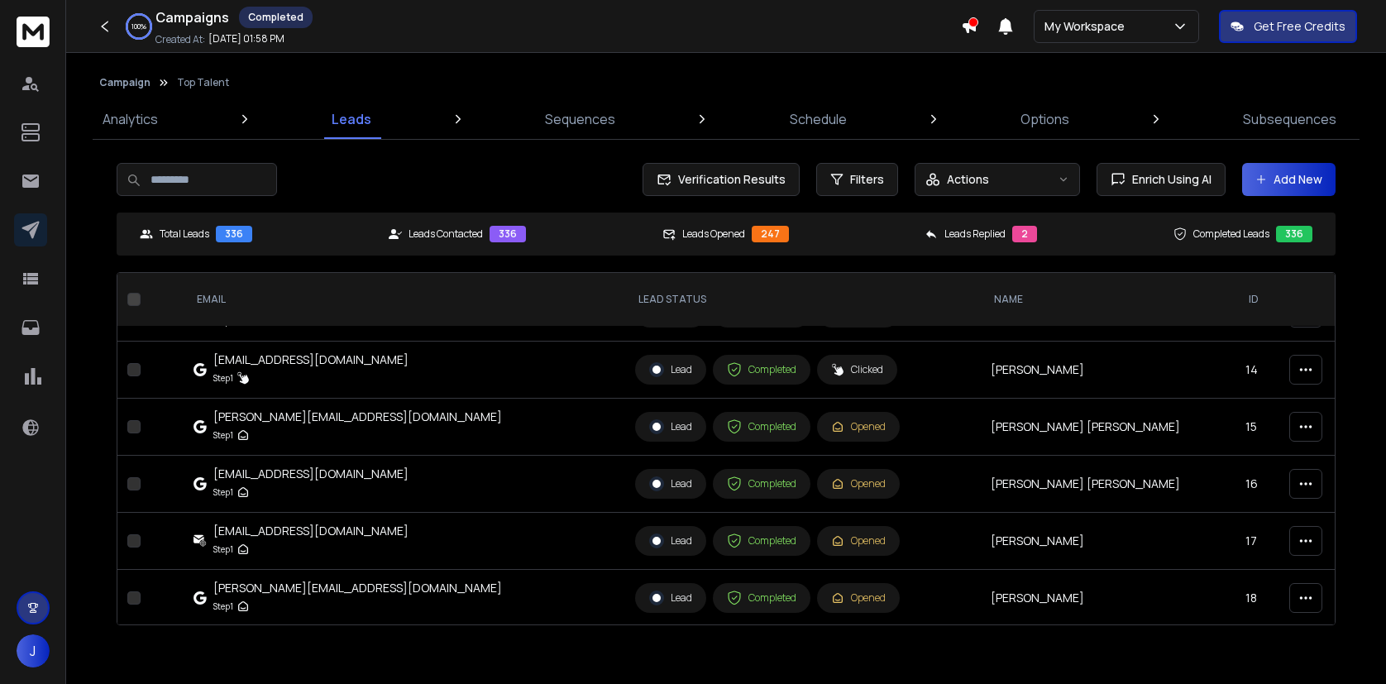
click at [1300, 427] on icon "button" at bounding box center [1306, 426] width 12 height 2
drag, startPoint x: 1265, startPoint y: 460, endPoint x: 1296, endPoint y: 450, distance: 33.2
click at [1266, 460] on p "Delete Lead" at bounding box center [1265, 462] width 68 height 17
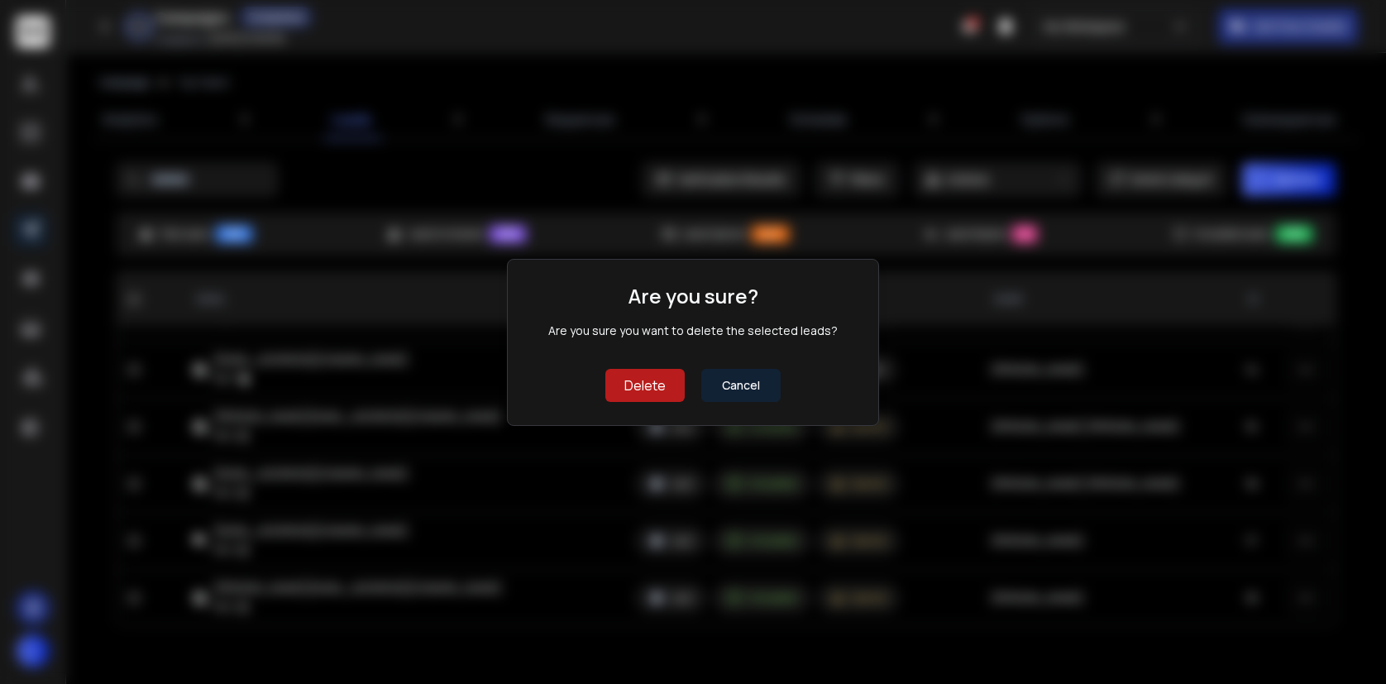
drag, startPoint x: 645, startPoint y: 376, endPoint x: 742, endPoint y: 380, distance: 96.8
click at [645, 376] on button "Delete" at bounding box center [644, 385] width 79 height 33
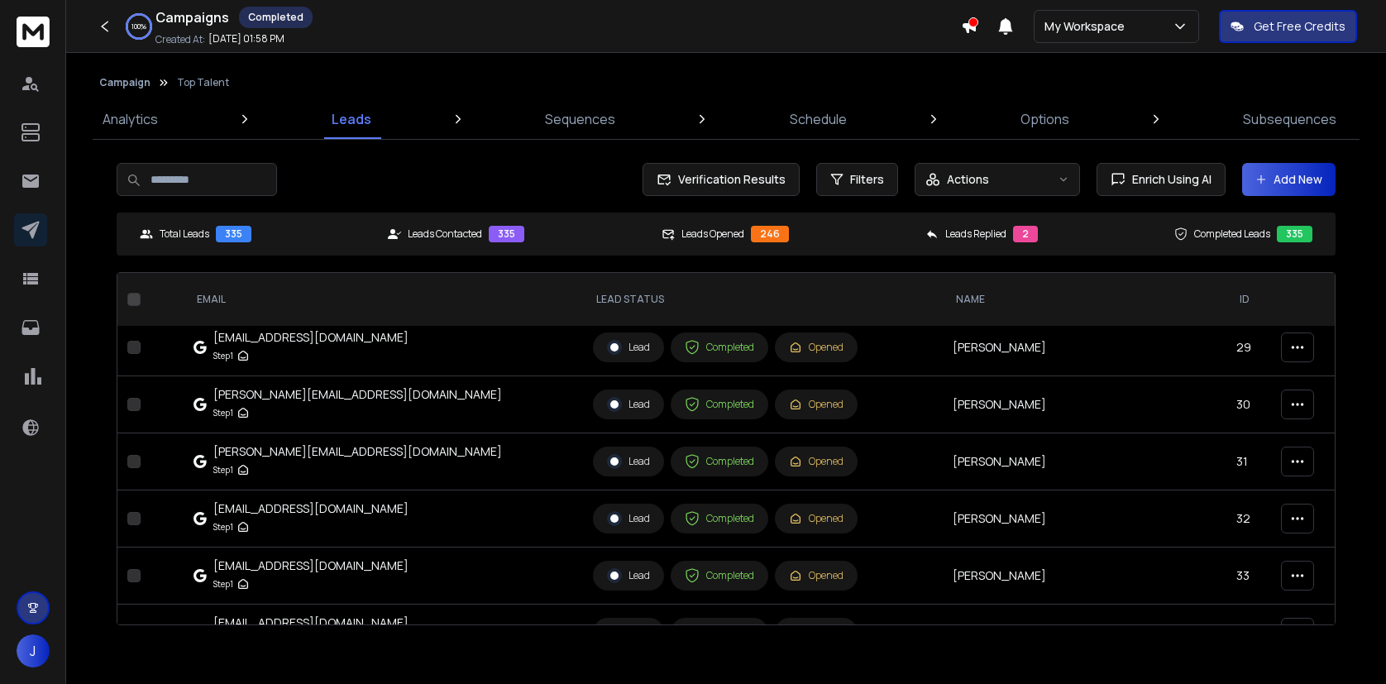
scroll to position [1493, 0]
click at [1290, 462] on icon "button" at bounding box center [1297, 458] width 15 height 15
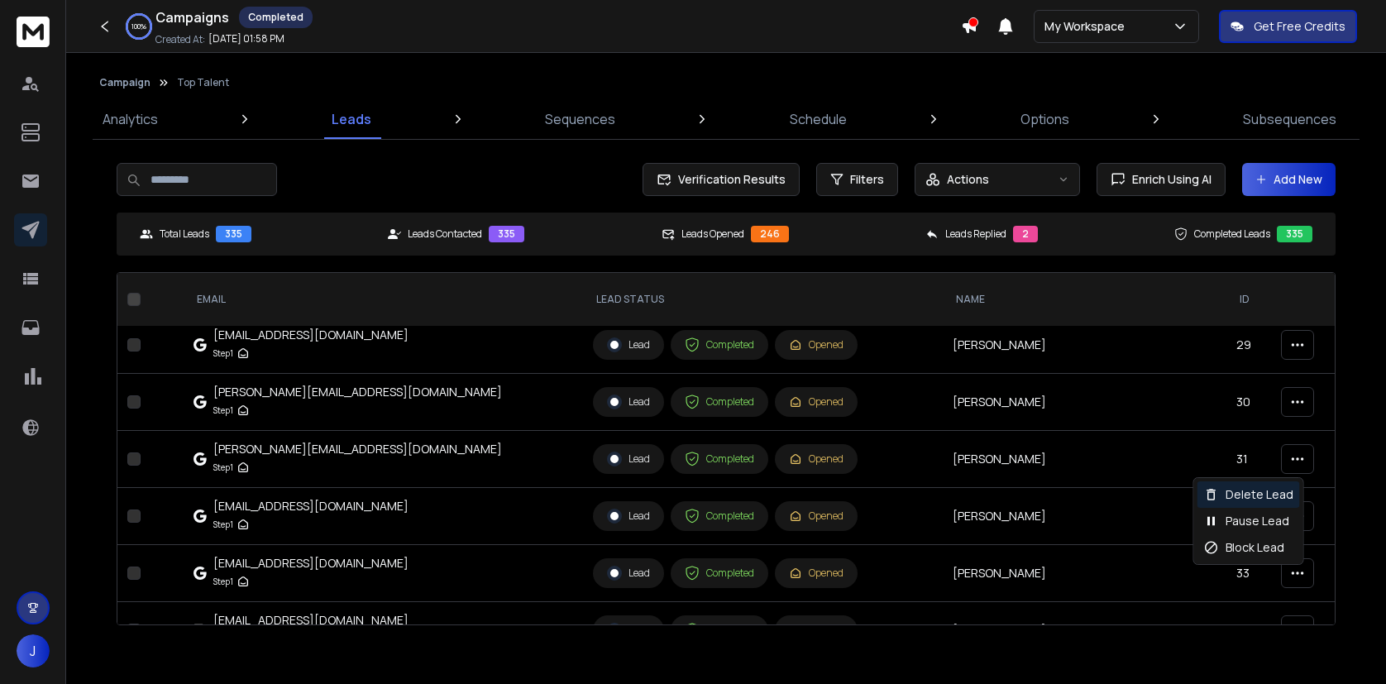
click at [1266, 493] on p "Delete Lead" at bounding box center [1259, 494] width 68 height 17
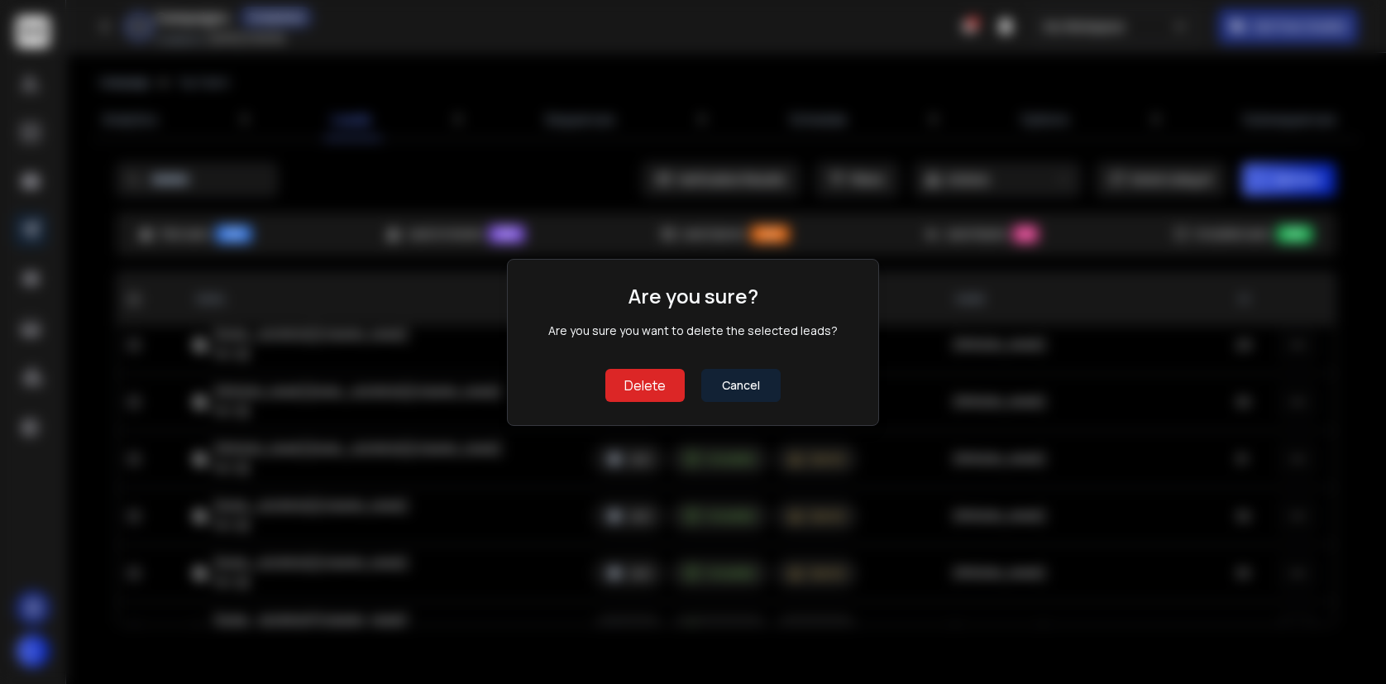
drag, startPoint x: 652, startPoint y: 374, endPoint x: 698, endPoint y: 374, distance: 45.5
click at [652, 374] on button "Delete" at bounding box center [644, 385] width 79 height 33
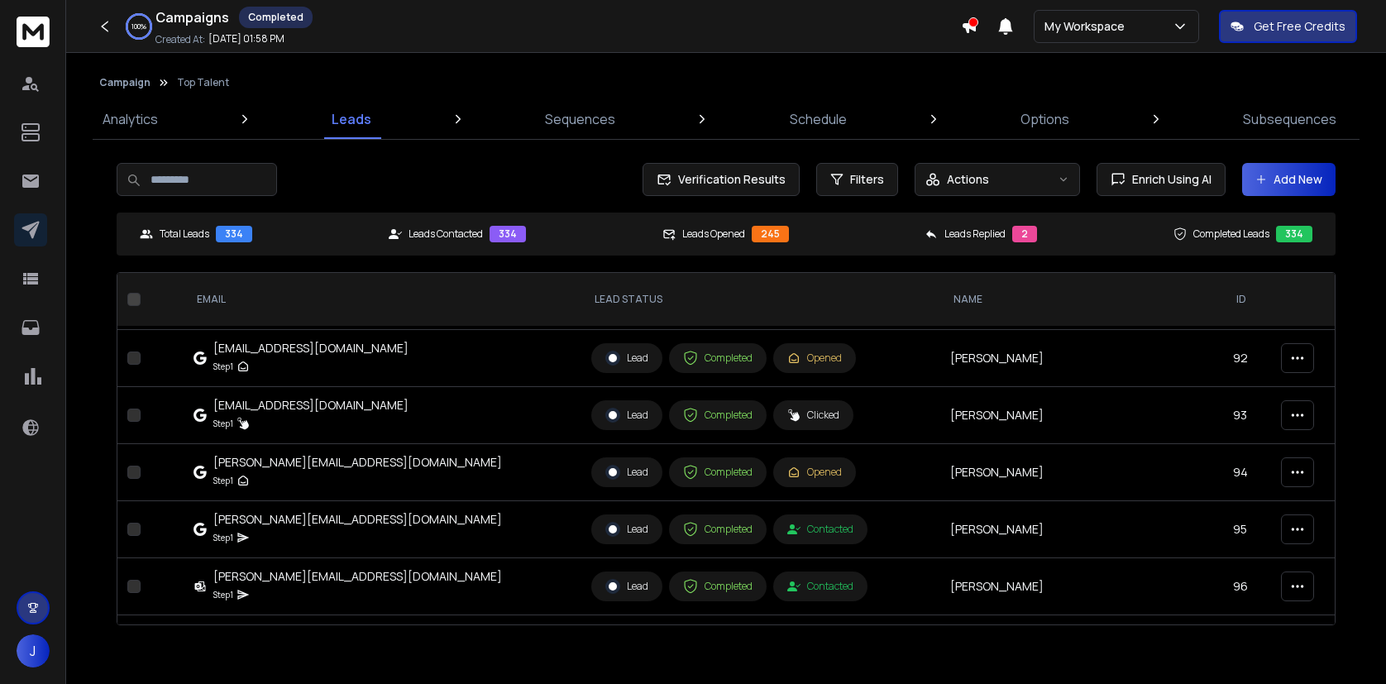
scroll to position [5020, 0]
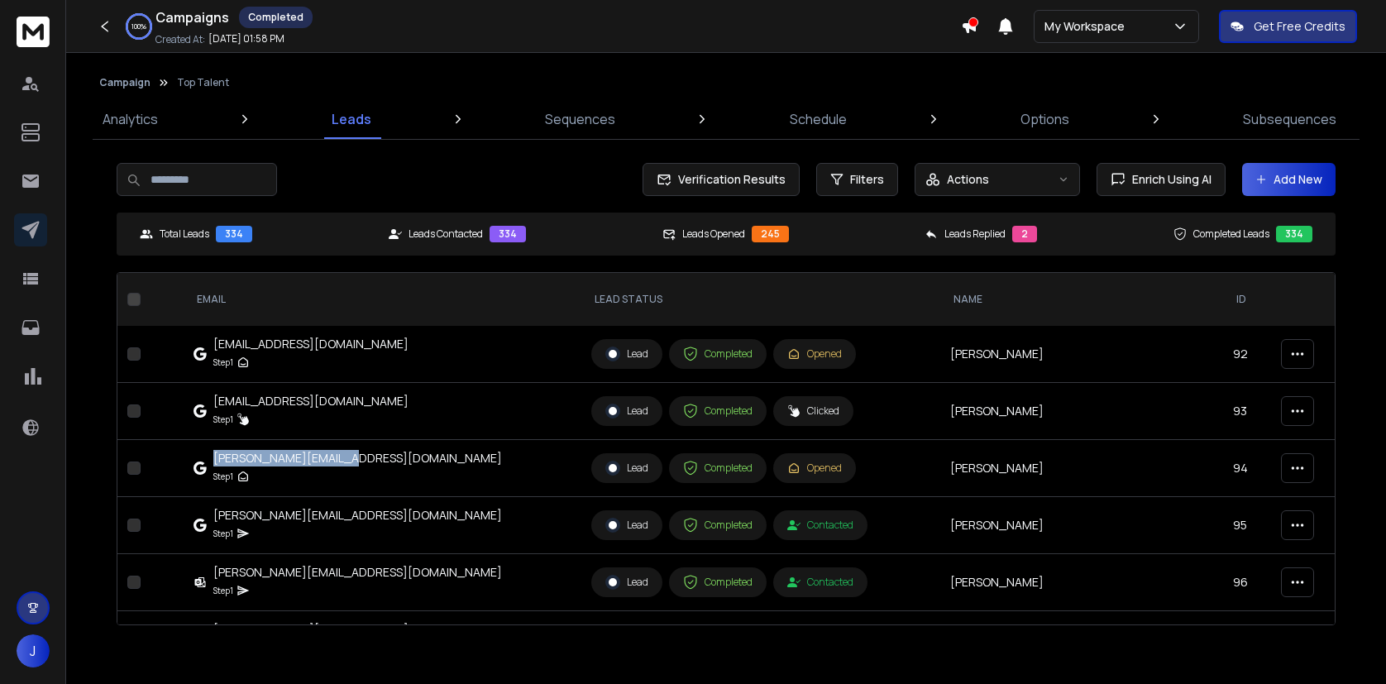
drag, startPoint x: 359, startPoint y: 455, endPoint x: 211, endPoint y: 463, distance: 148.2
click at [211, 463] on div "[PERSON_NAME][EMAIL_ADDRESS][DOMAIN_NAME] Step 1" at bounding box center [382, 468] width 378 height 36
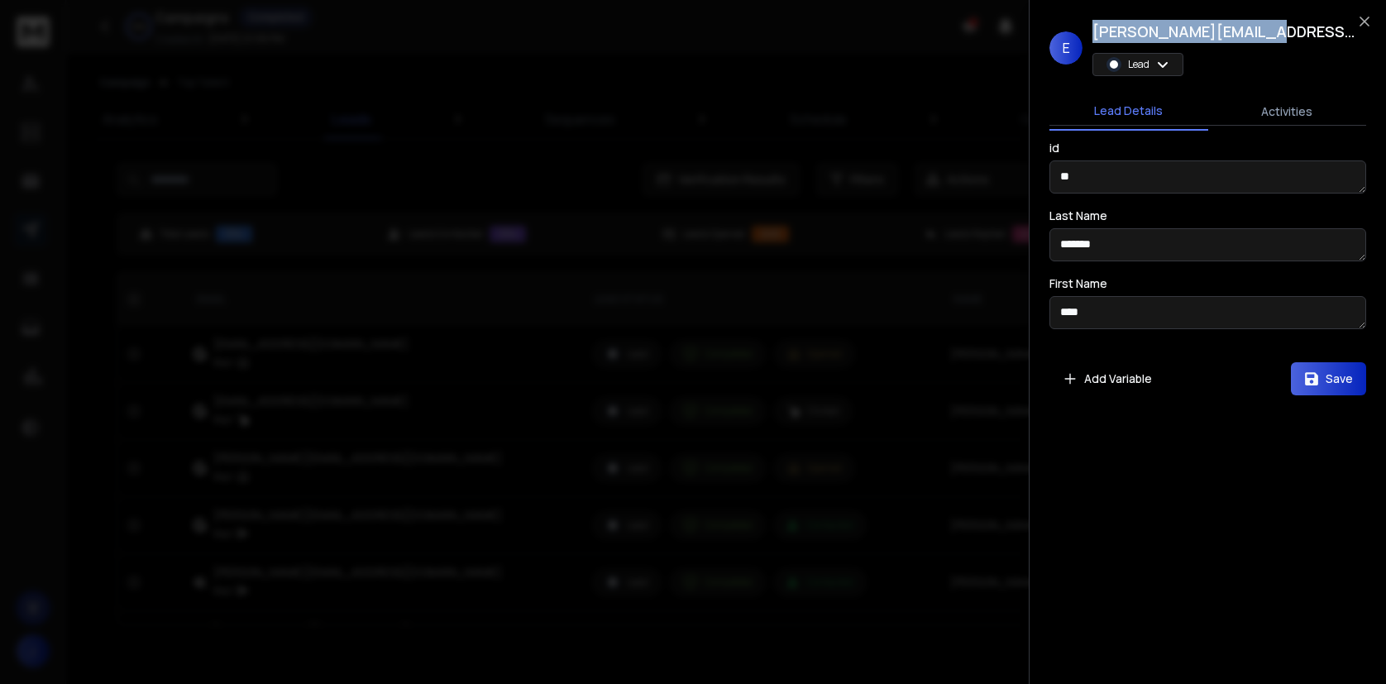
drag, startPoint x: 1271, startPoint y: 35, endPoint x: 1085, endPoint y: 41, distance: 185.3
click at [1087, 41] on div "E [PERSON_NAME][EMAIL_ADDRESS][DOMAIN_NAME] Lead" at bounding box center [1207, 48] width 317 height 56
copy h1 "[PERSON_NAME][EMAIL_ADDRESS][DOMAIN_NAME]"
drag, startPoint x: 1362, startPoint y: 19, endPoint x: 1328, endPoint y: 68, distance: 59.4
click at [1362, 20] on icon "button" at bounding box center [1364, 21] width 17 height 17
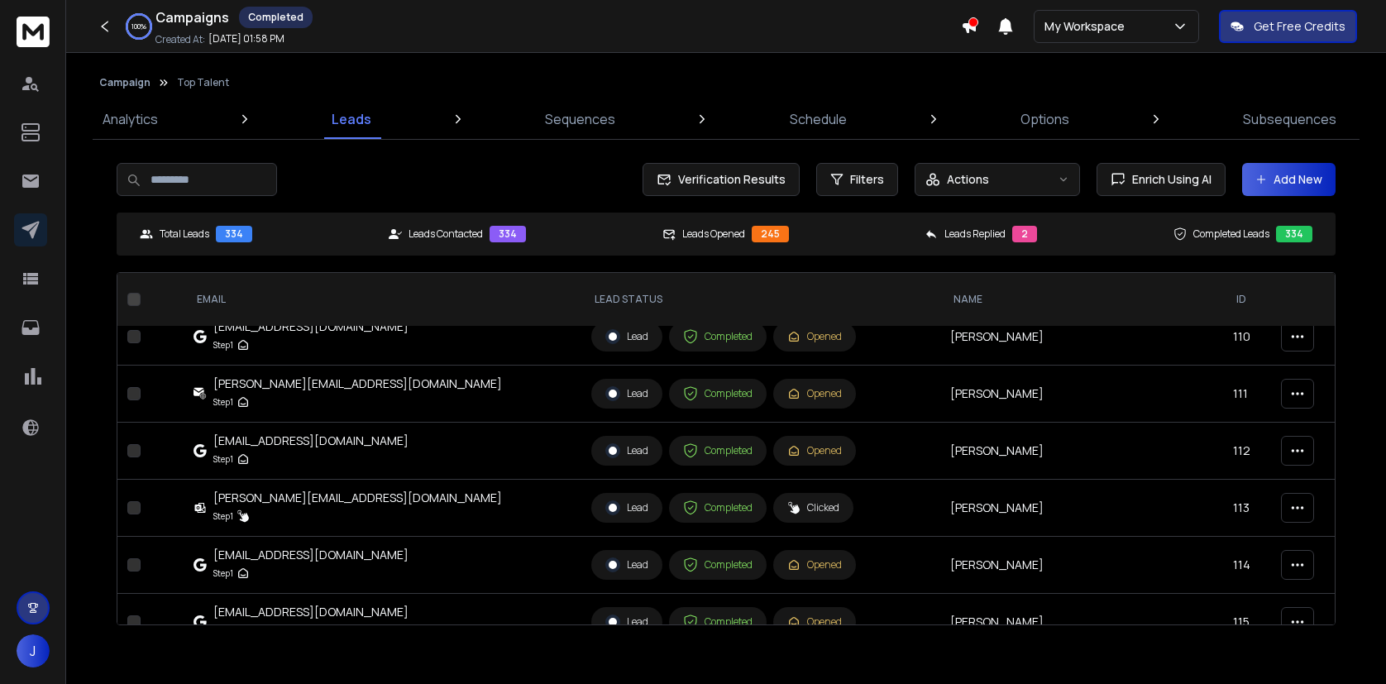
scroll to position [6069, 0]
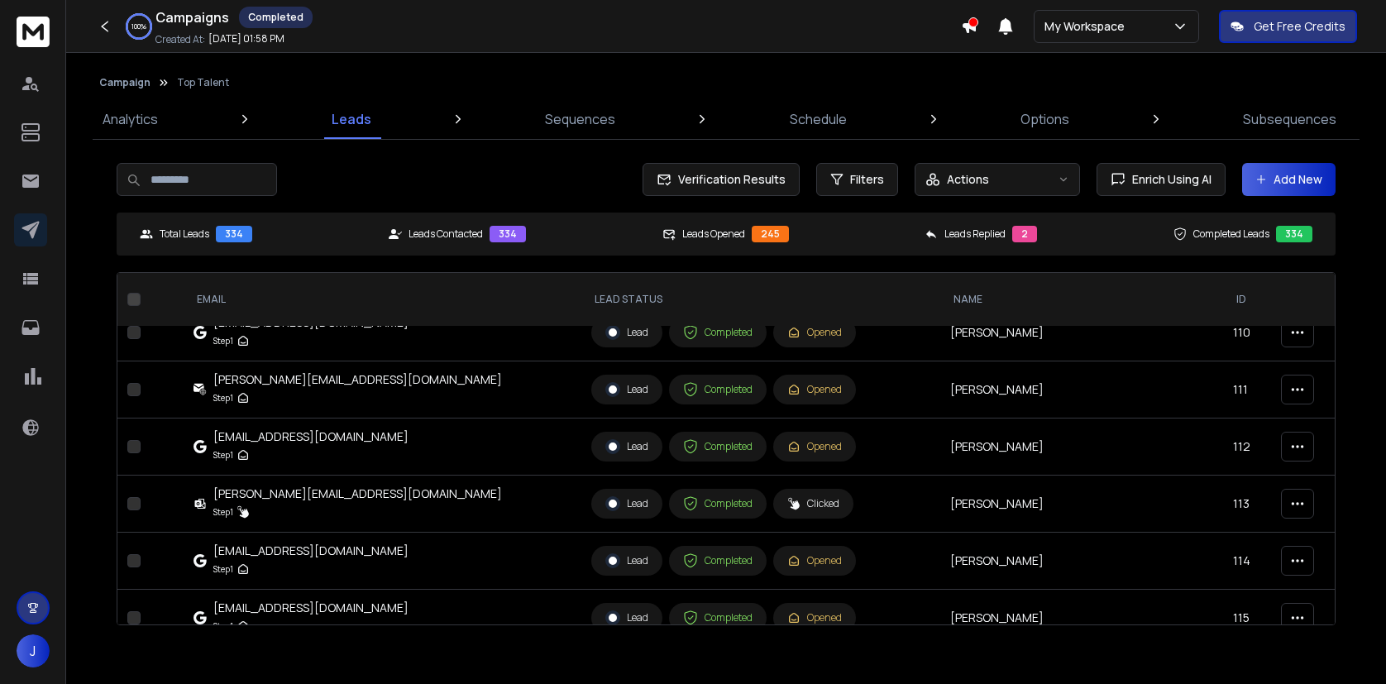
click at [1291, 504] on icon "button" at bounding box center [1297, 503] width 12 height 2
click at [1266, 536] on p "Delete Lead" at bounding box center [1260, 539] width 68 height 17
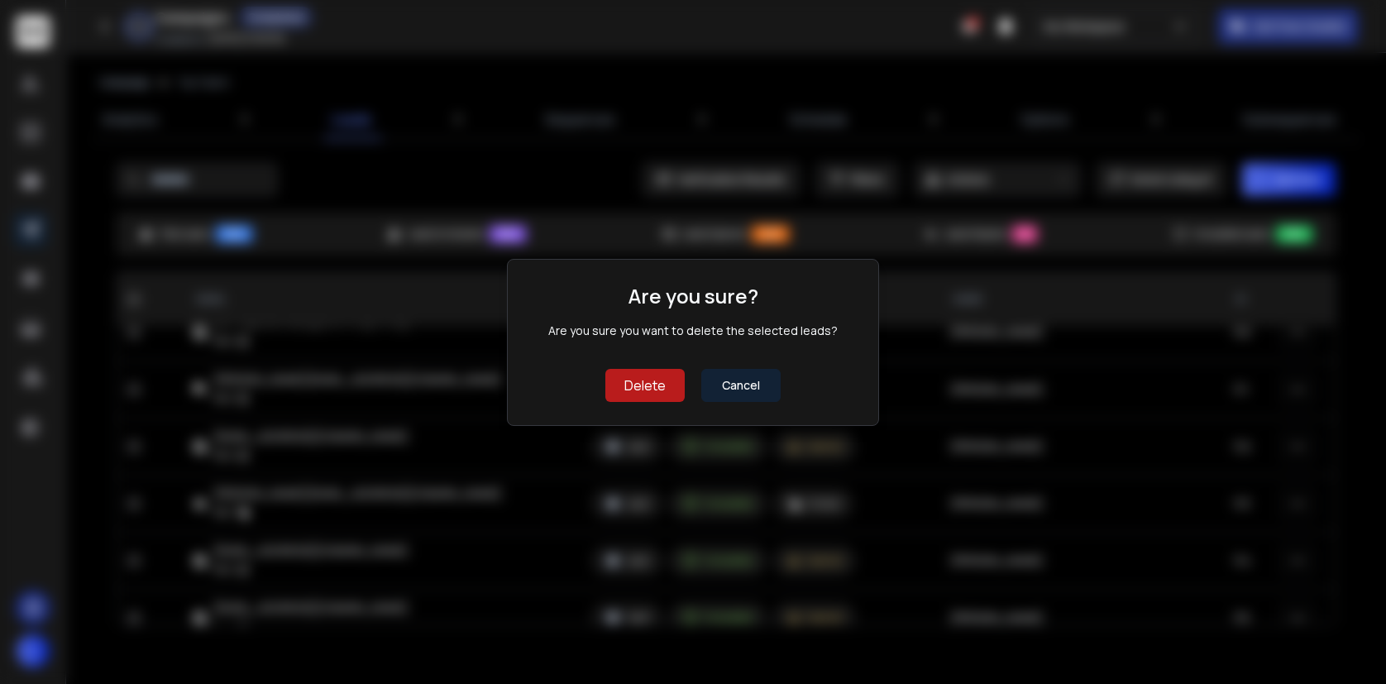
drag, startPoint x: 637, startPoint y: 385, endPoint x: 686, endPoint y: 395, distance: 50.6
click at [636, 385] on button "Delete" at bounding box center [644, 385] width 79 height 33
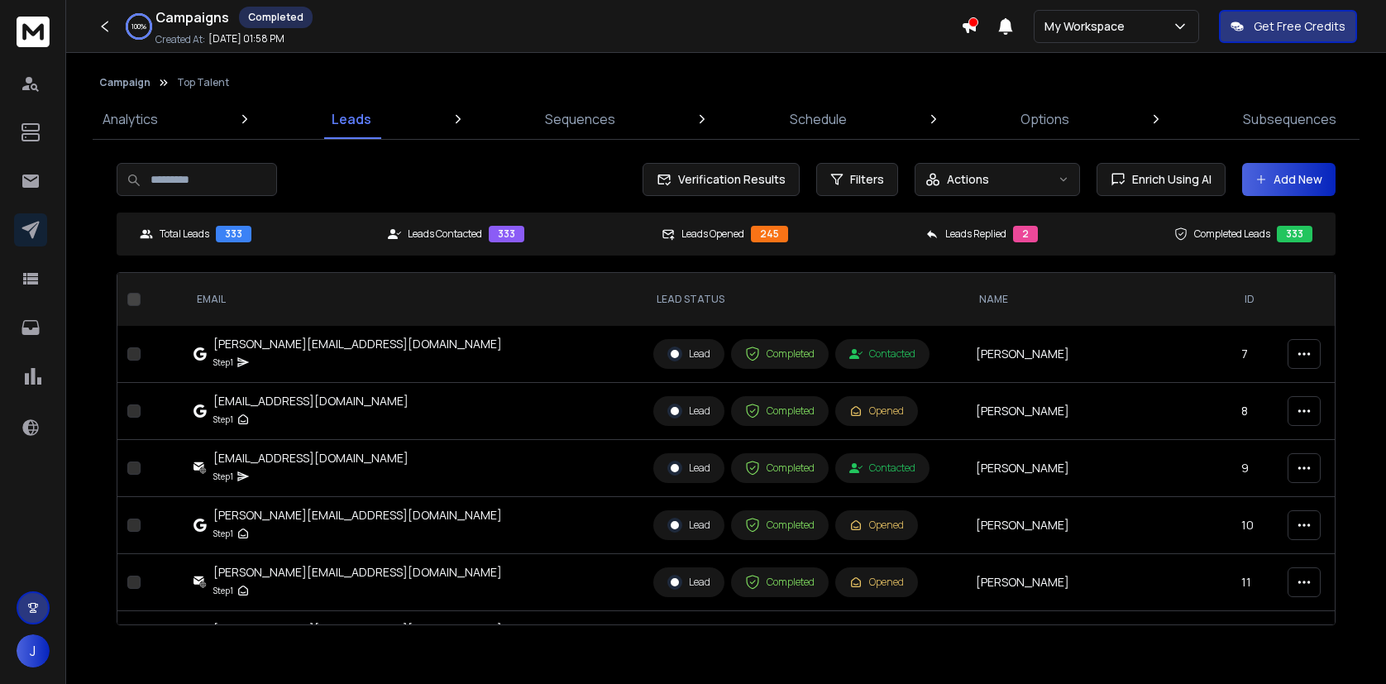
scroll to position [0, 0]
